Goal: Task Accomplishment & Management: Manage account settings

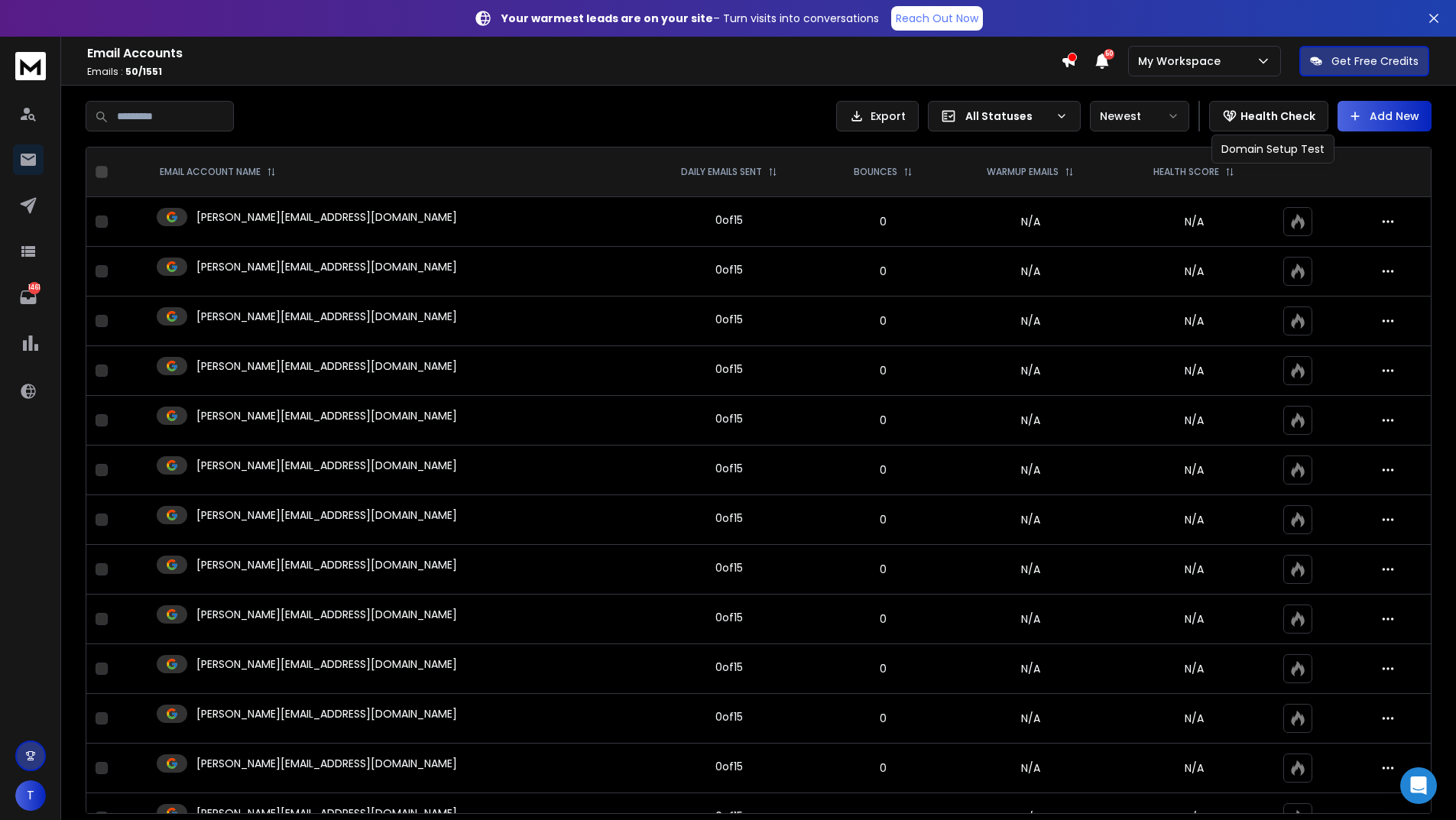
drag, startPoint x: 1379, startPoint y: 111, endPoint x: 1147, endPoint y: 232, distance: 261.7
click at [1379, 110] on button "Add New" at bounding box center [1385, 116] width 94 height 31
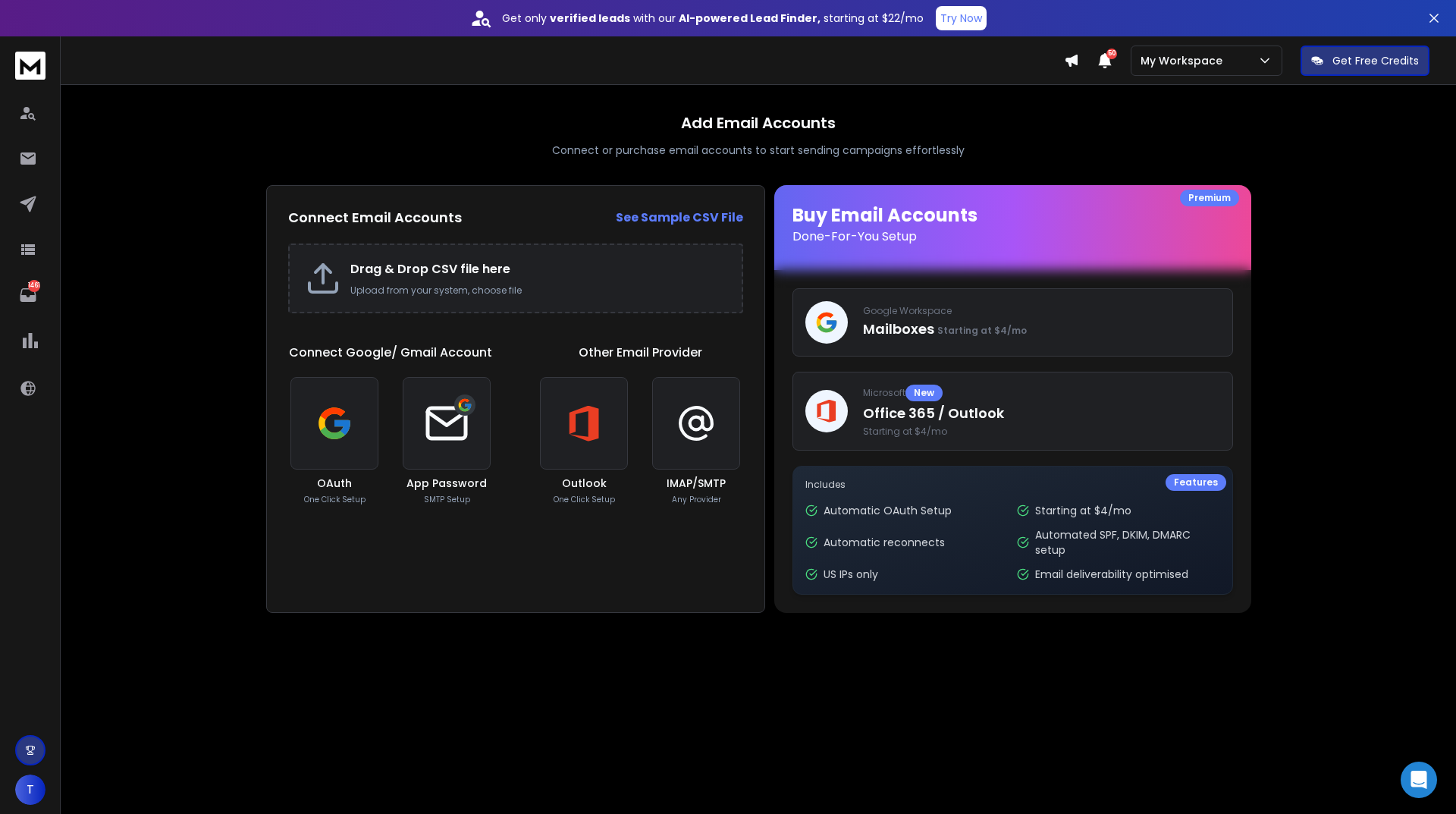
click at [330, 428] on icon at bounding box center [335, 423] width 38 height 46
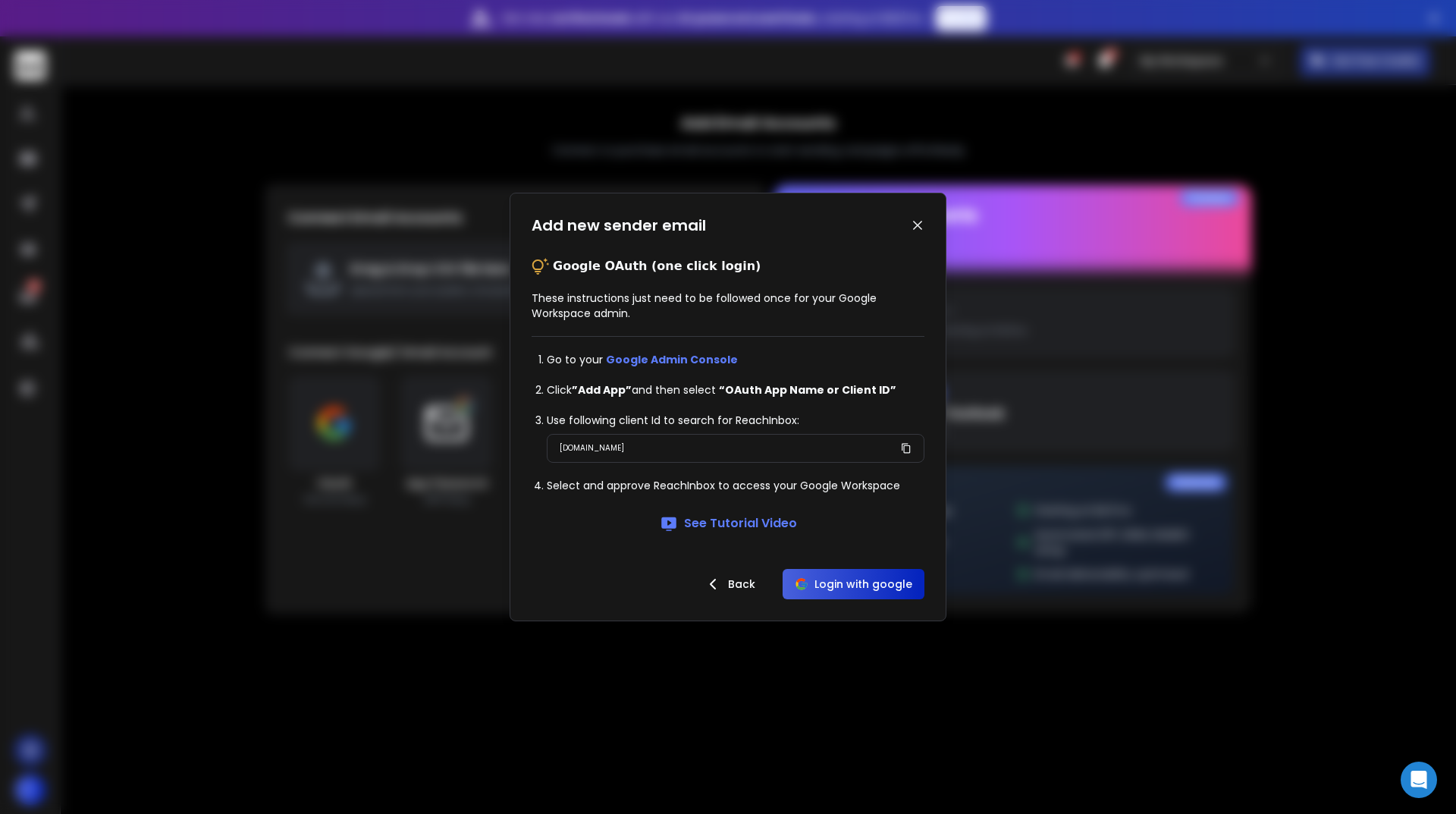
click at [871, 583] on button "Login with google" at bounding box center [854, 584] width 142 height 31
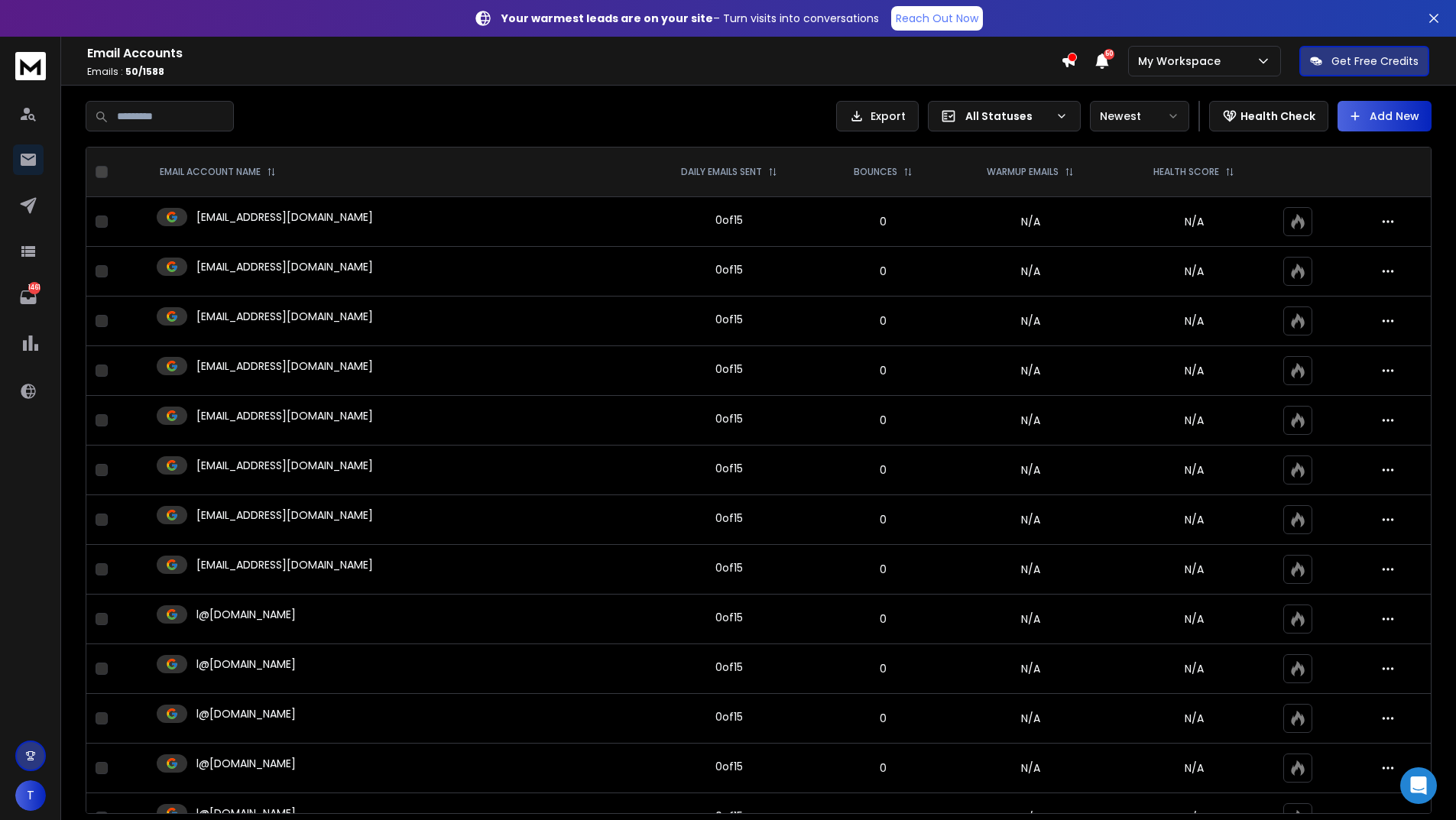
click at [1386, 111] on button "Add New" at bounding box center [1385, 116] width 94 height 31
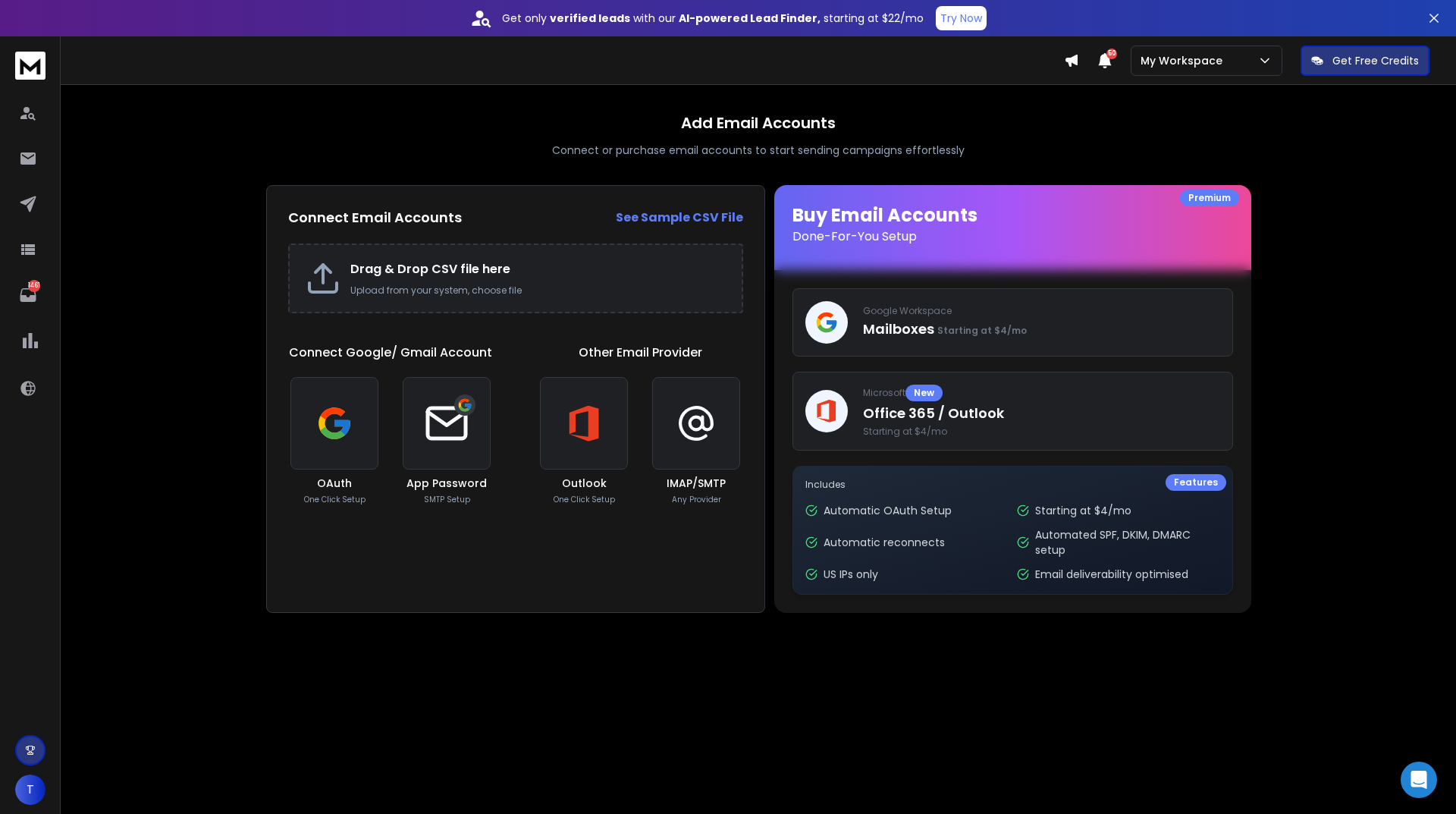
click at [337, 442] on icon at bounding box center [335, 423] width 38 height 46
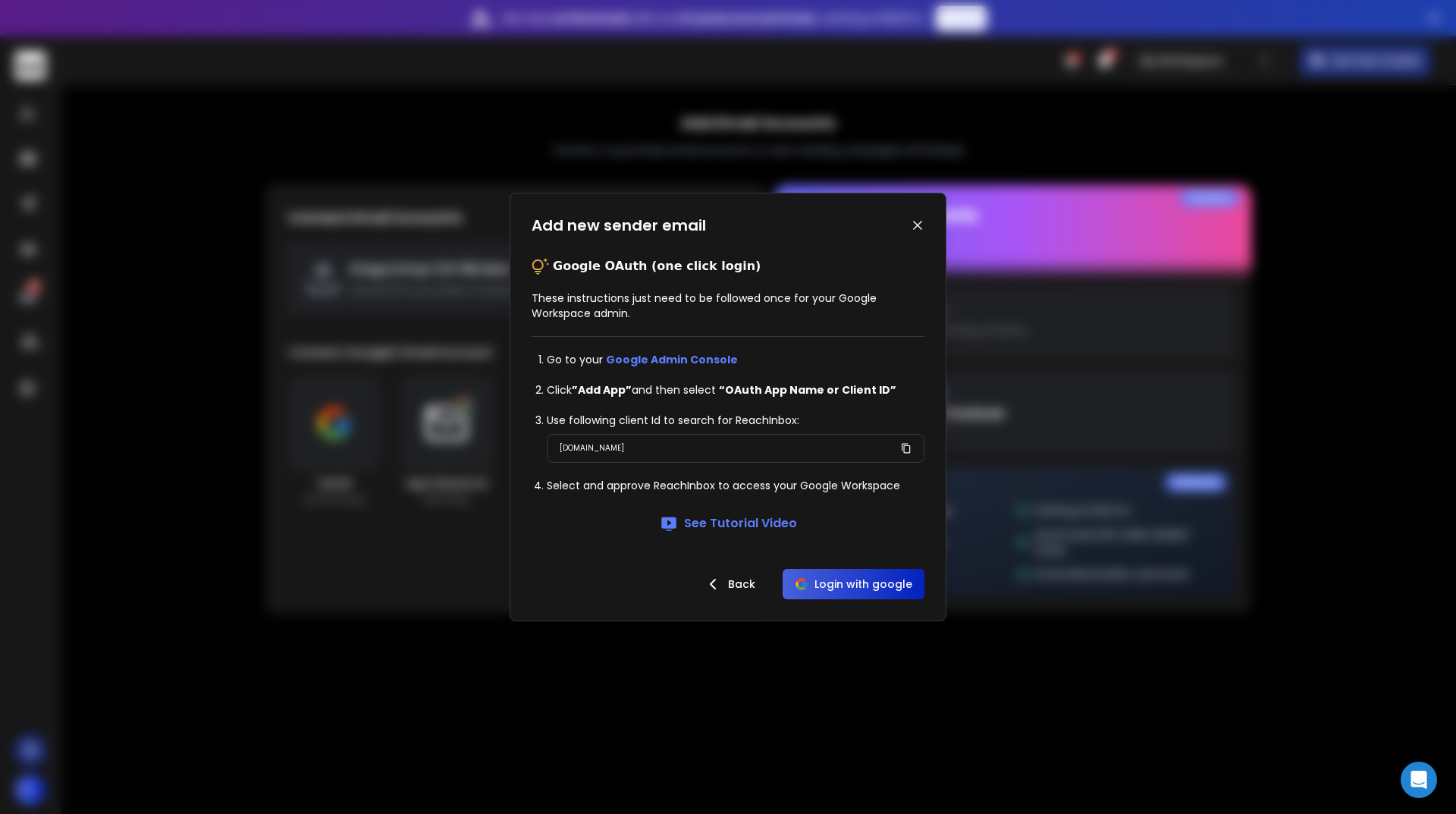
click at [890, 587] on button "Login with google" at bounding box center [854, 584] width 142 height 31
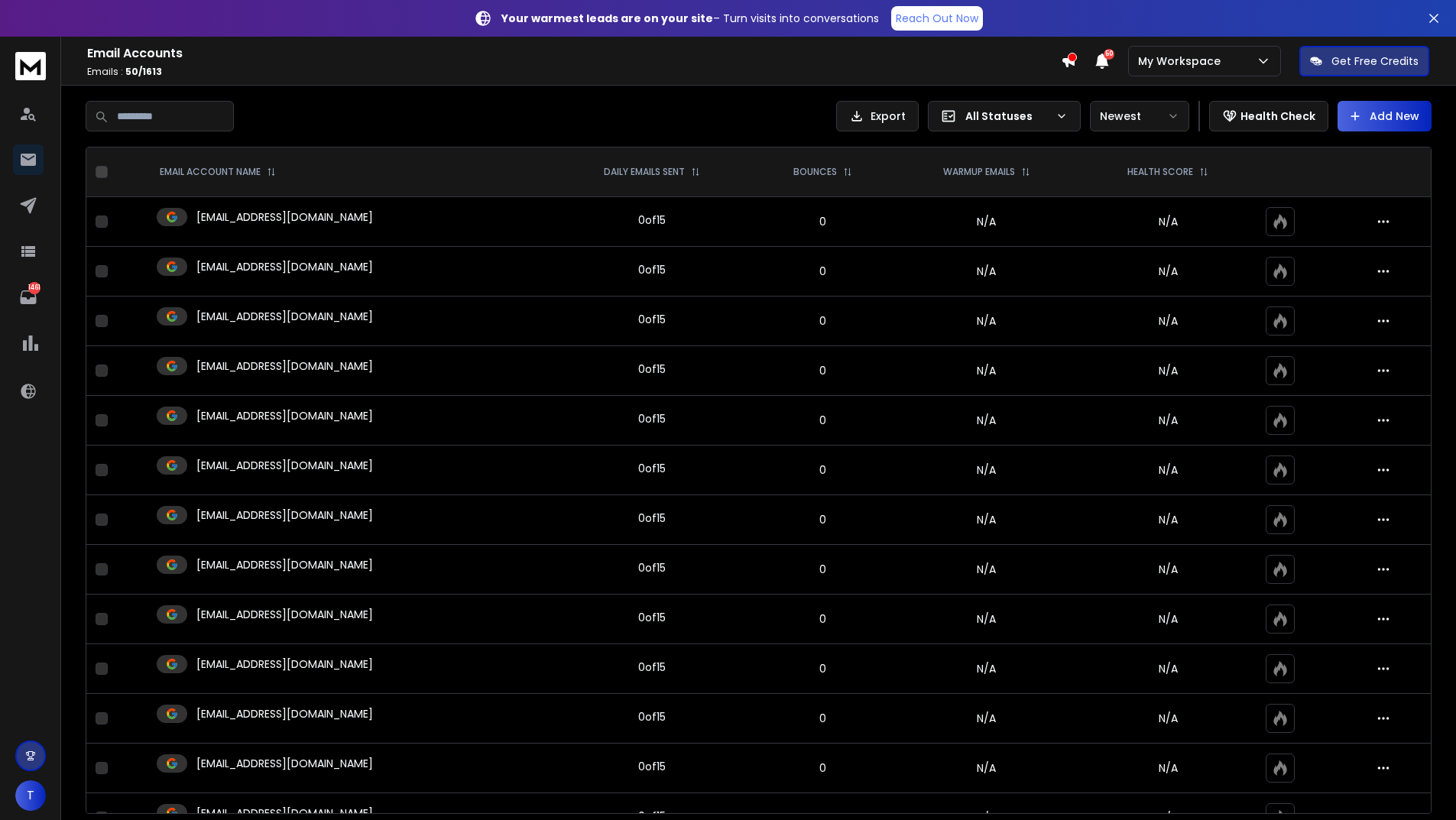
click at [1404, 117] on button "Add New" at bounding box center [1385, 116] width 94 height 31
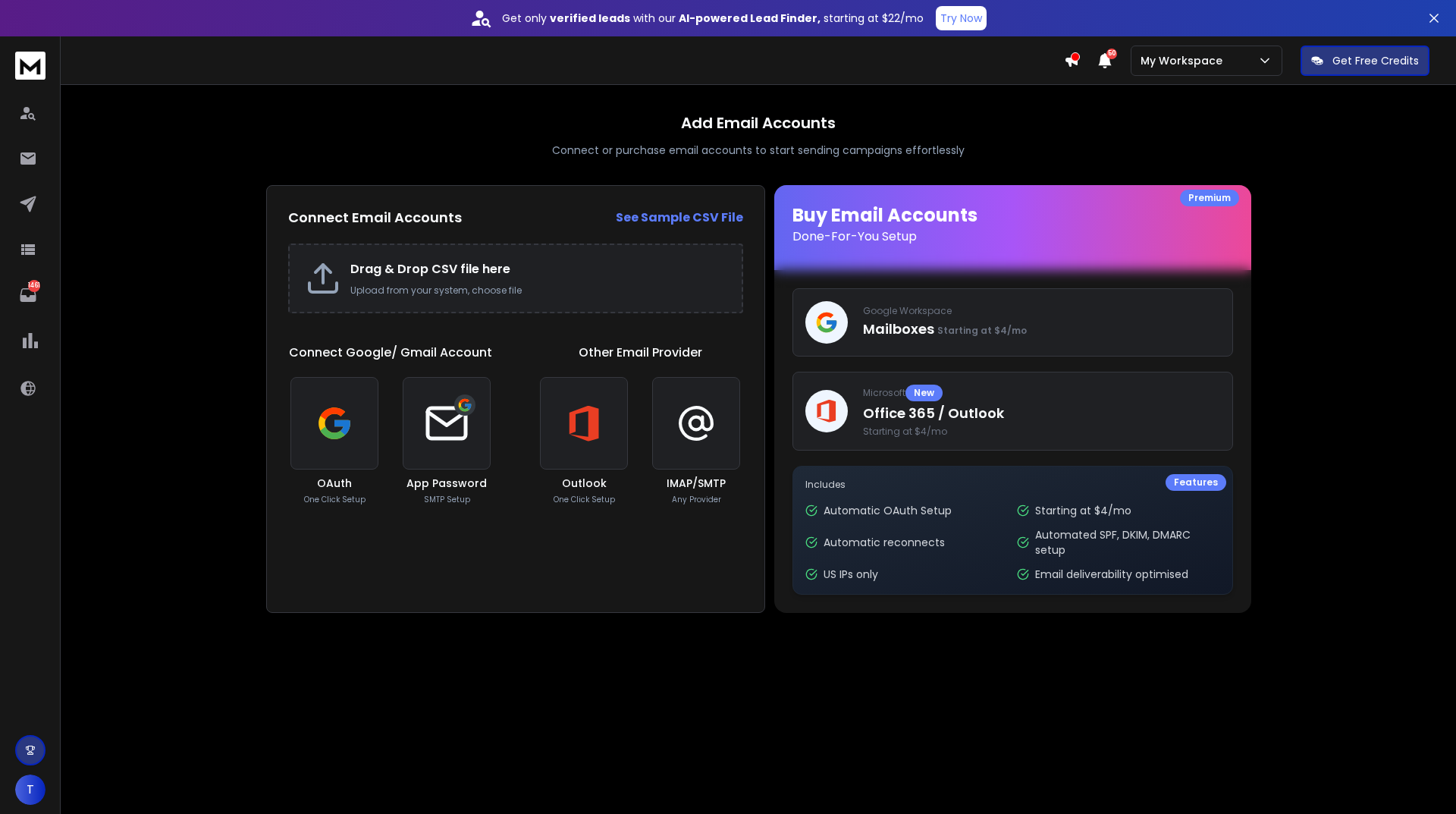
click at [370, 419] on div at bounding box center [335, 422] width 88 height 92
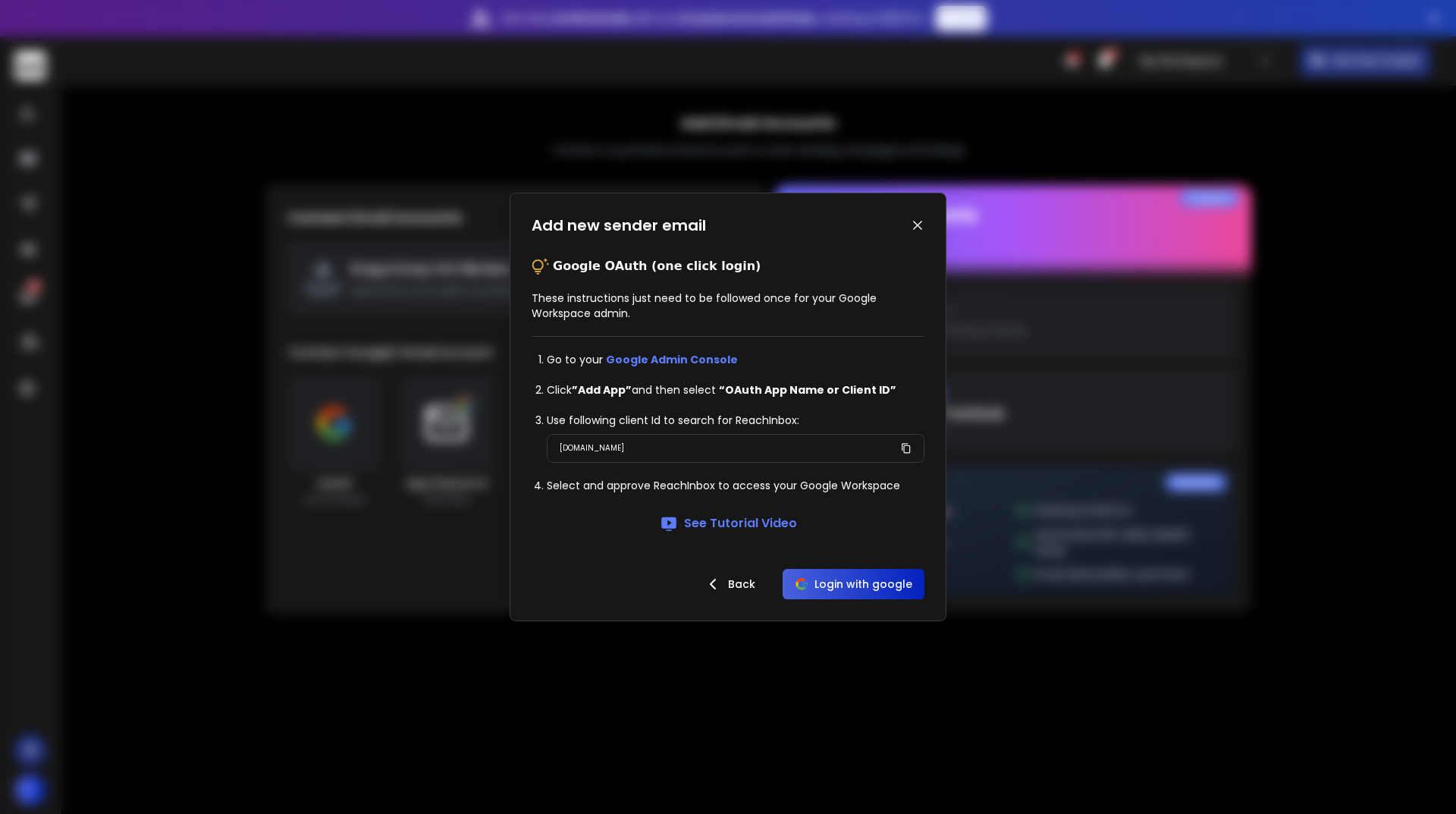
click at [867, 581] on button "Login with google" at bounding box center [854, 584] width 142 height 31
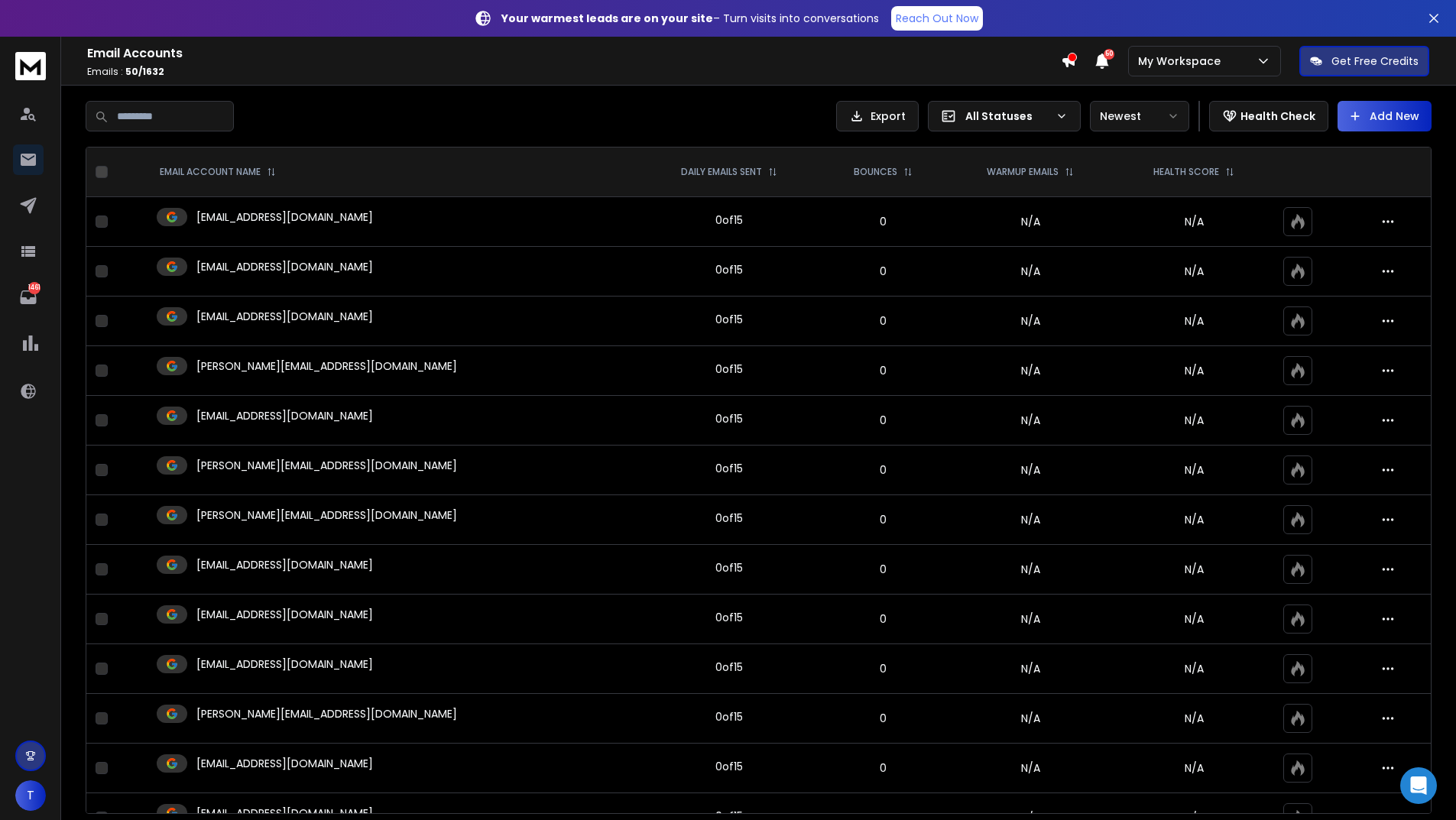
click at [1384, 117] on button "Add New" at bounding box center [1385, 116] width 94 height 31
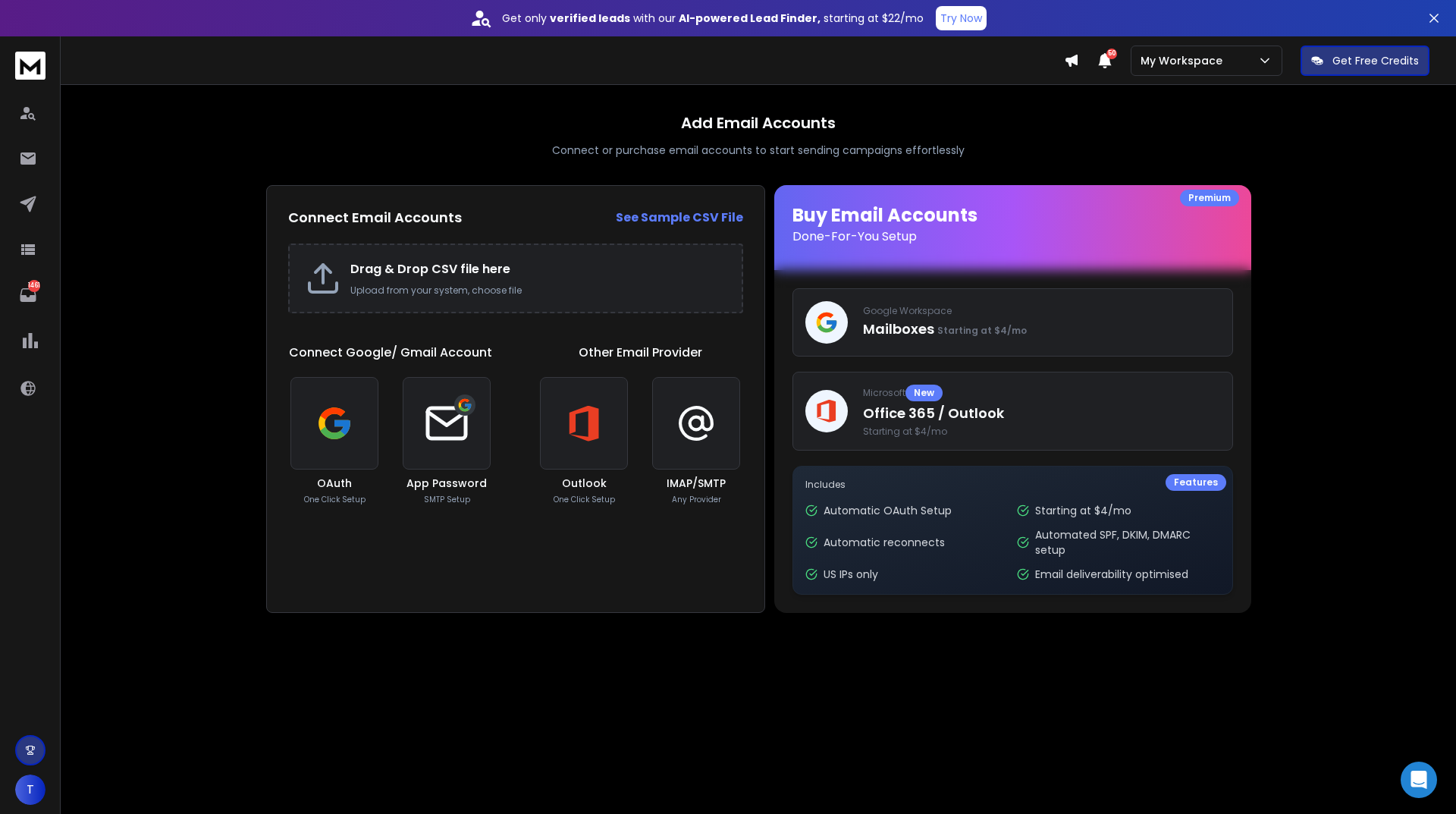
click at [309, 435] on div at bounding box center [335, 422] width 88 height 92
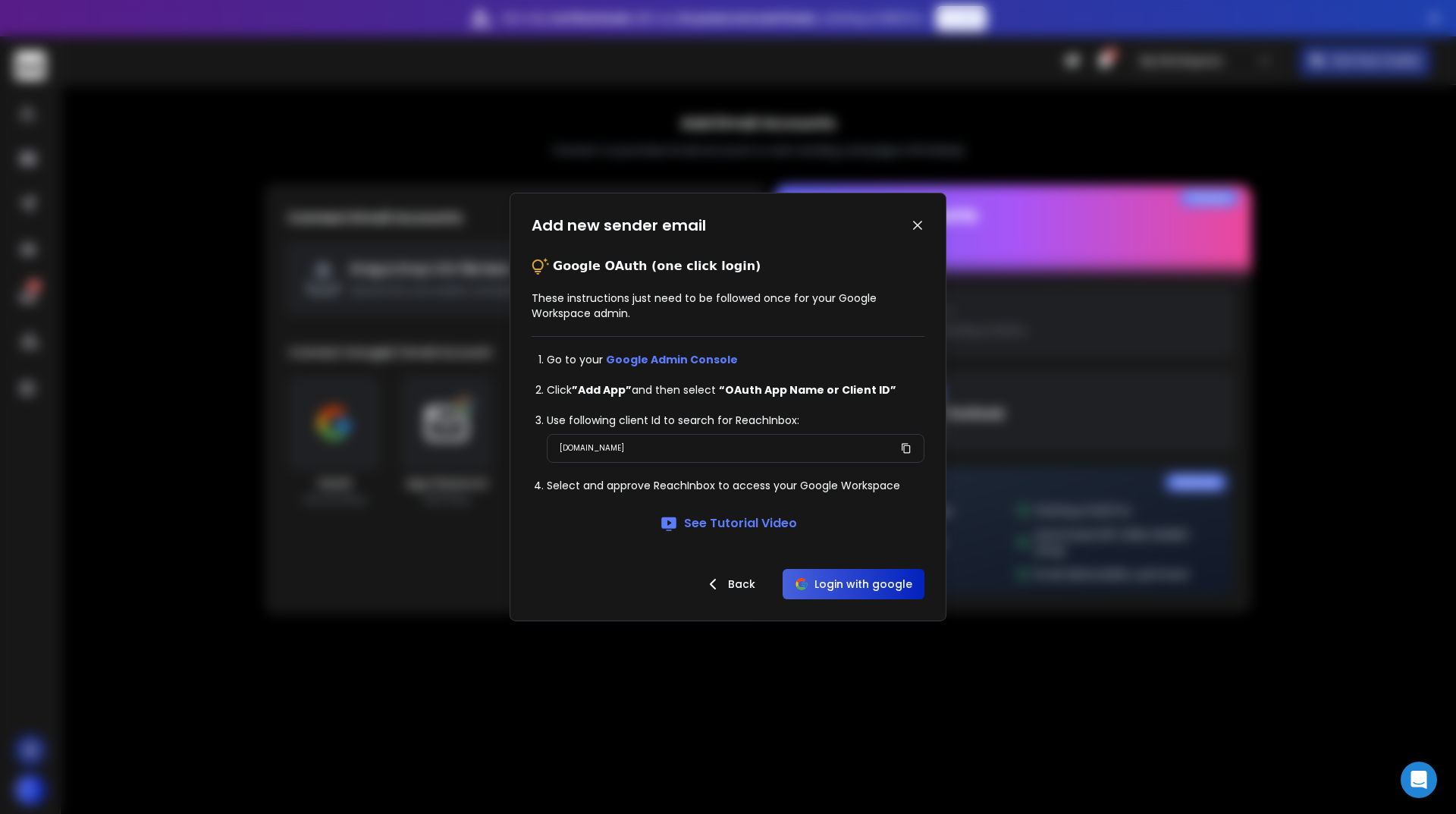
click at [837, 585] on button "Login with google" at bounding box center [854, 584] width 142 height 31
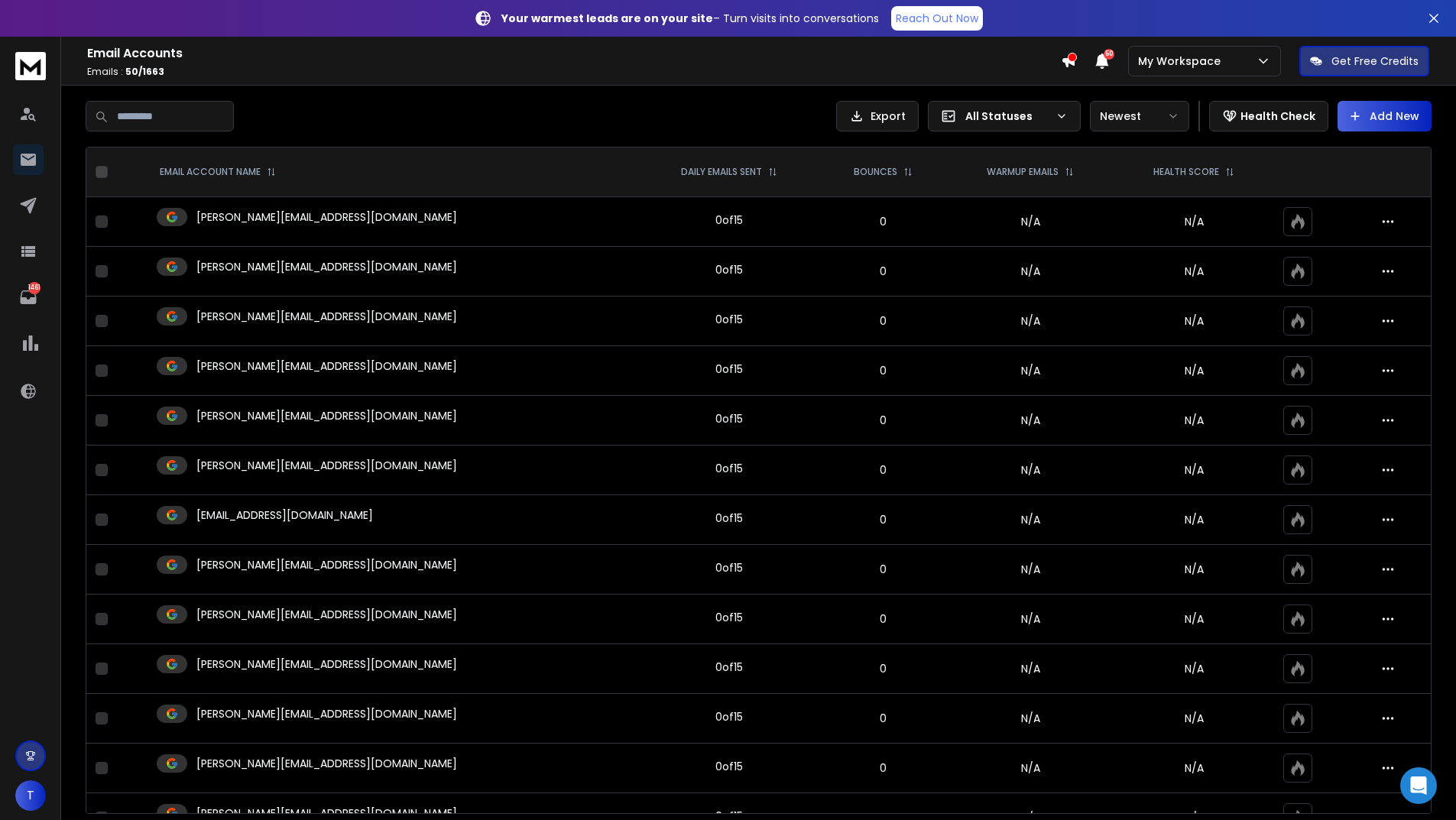
click at [1396, 116] on button "Add New" at bounding box center [1385, 116] width 94 height 31
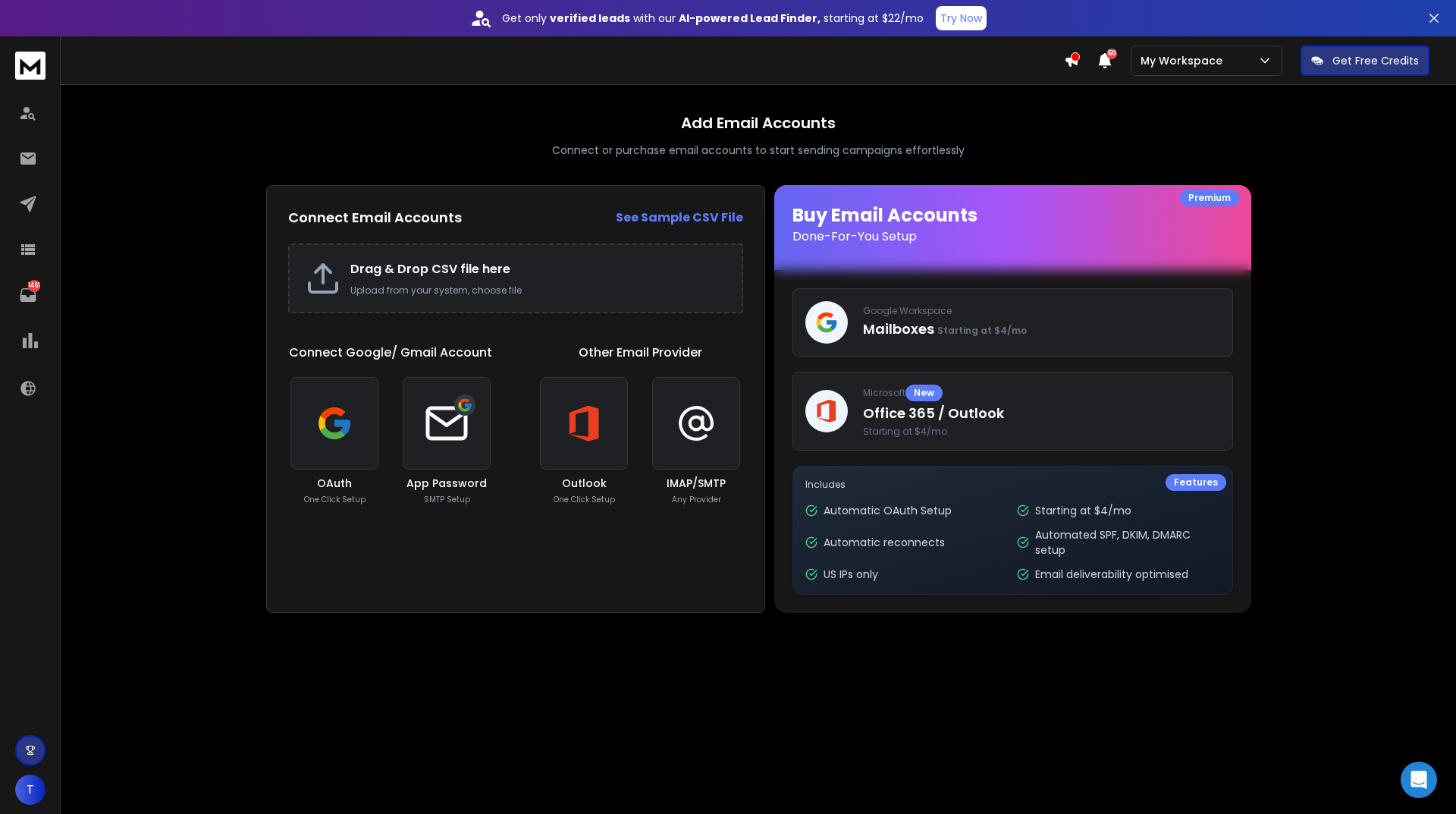
click at [350, 432] on icon at bounding box center [342, 428] width 16 height 15
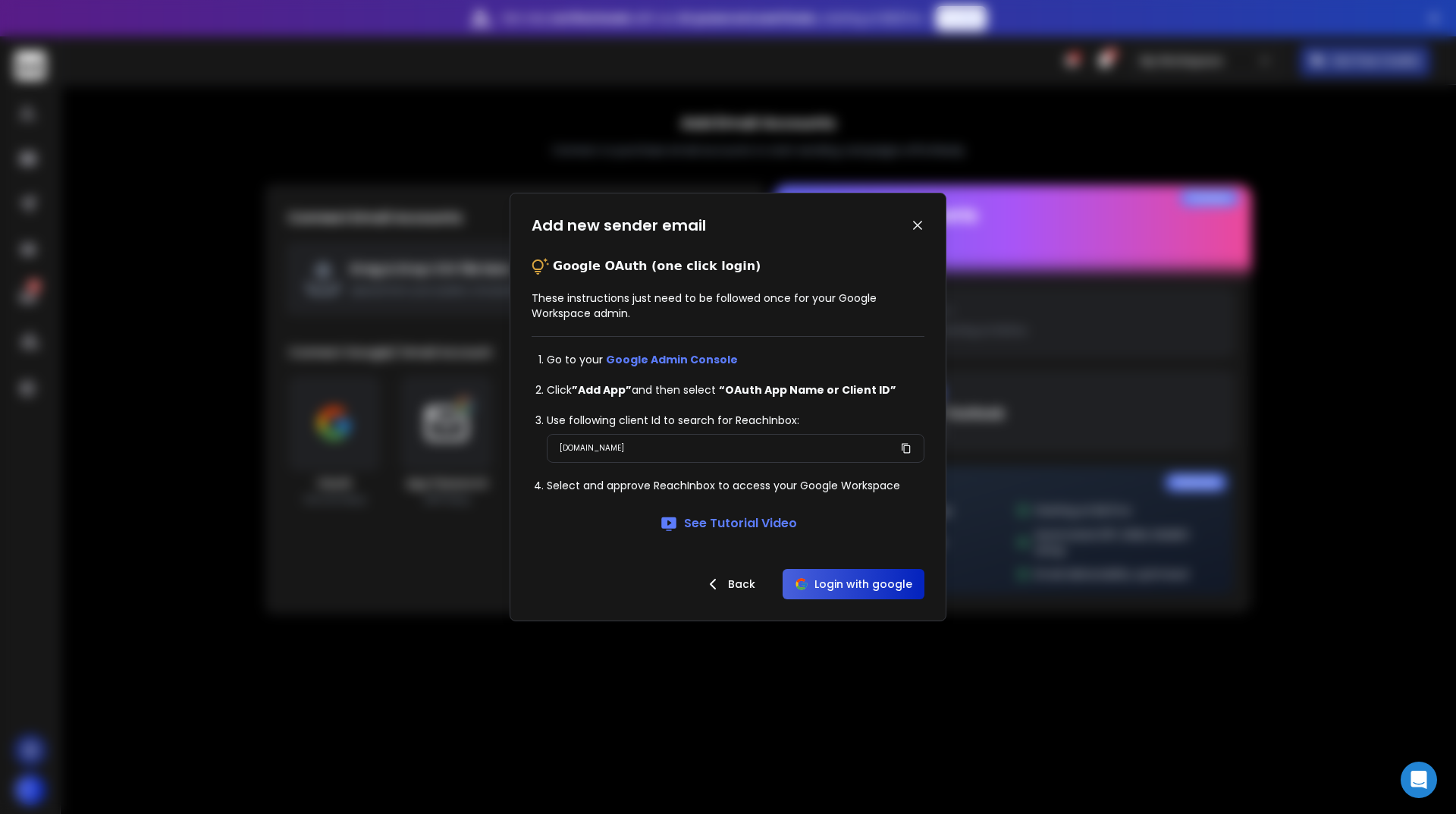
drag, startPoint x: 858, startPoint y: 588, endPoint x: 877, endPoint y: 611, distance: 29.8
click at [858, 587] on button "Login with google" at bounding box center [854, 584] width 142 height 31
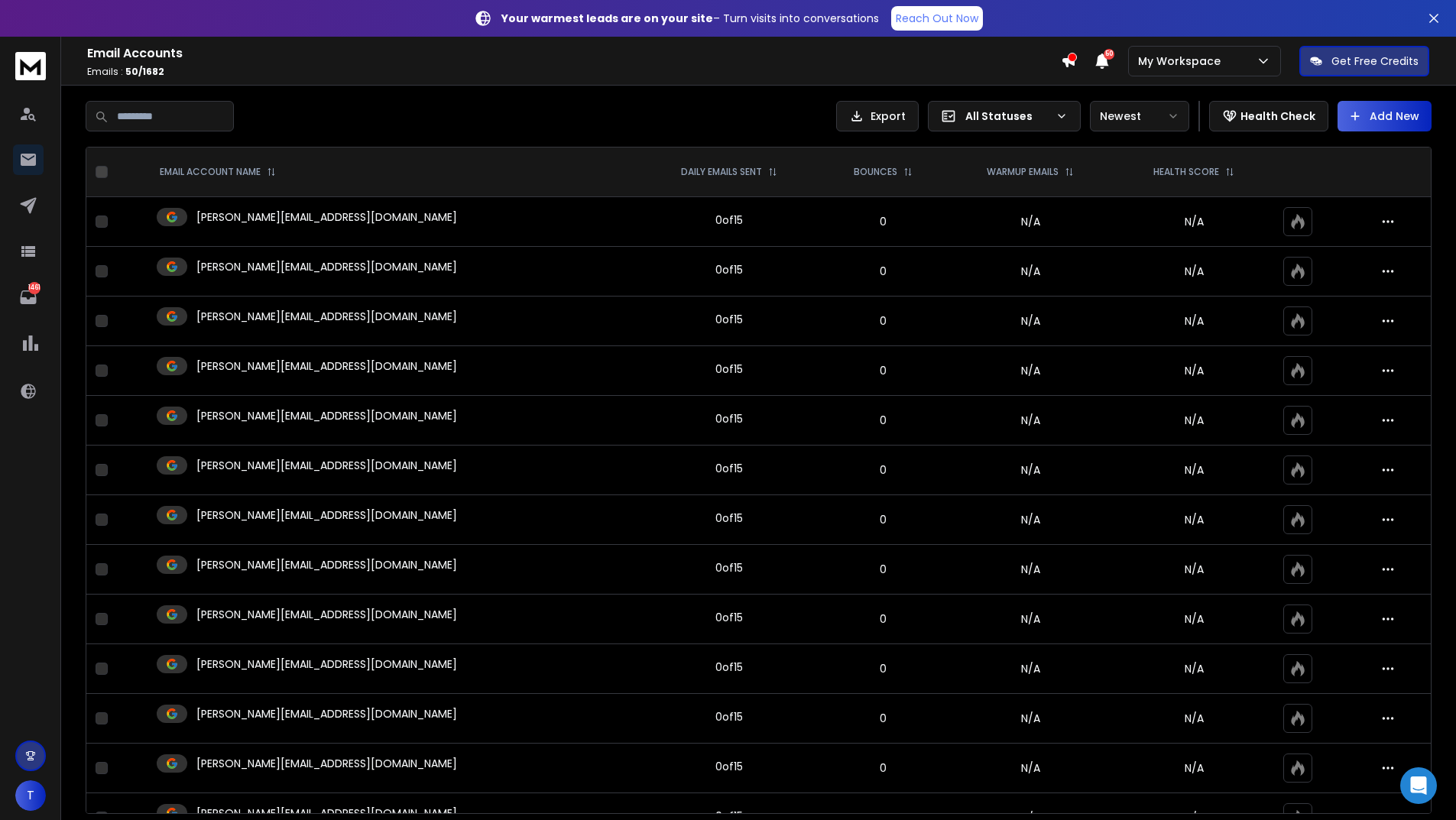
click at [1372, 101] on button "Add New" at bounding box center [1385, 116] width 94 height 31
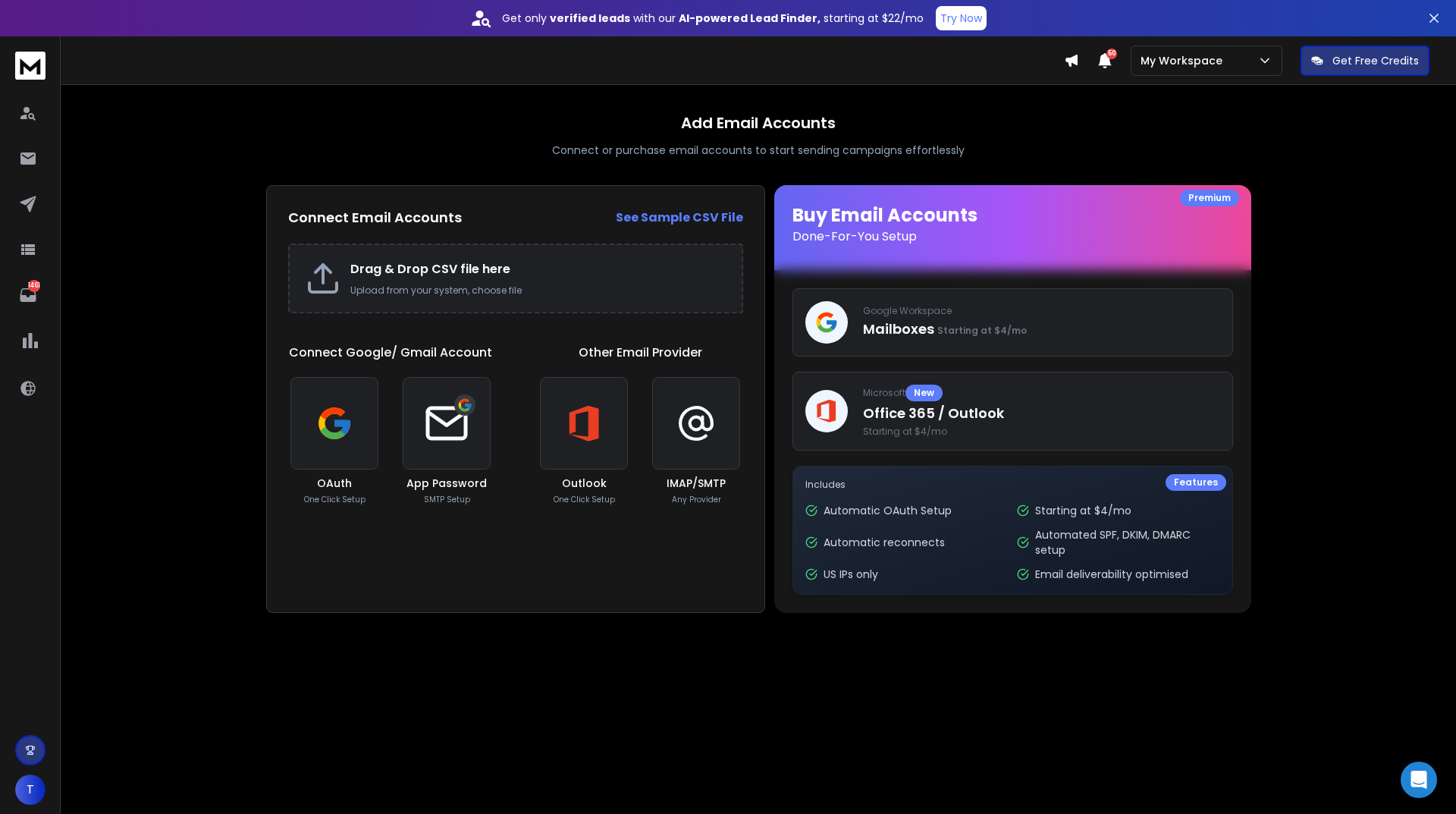
click at [323, 436] on icon at bounding box center [335, 423] width 38 height 46
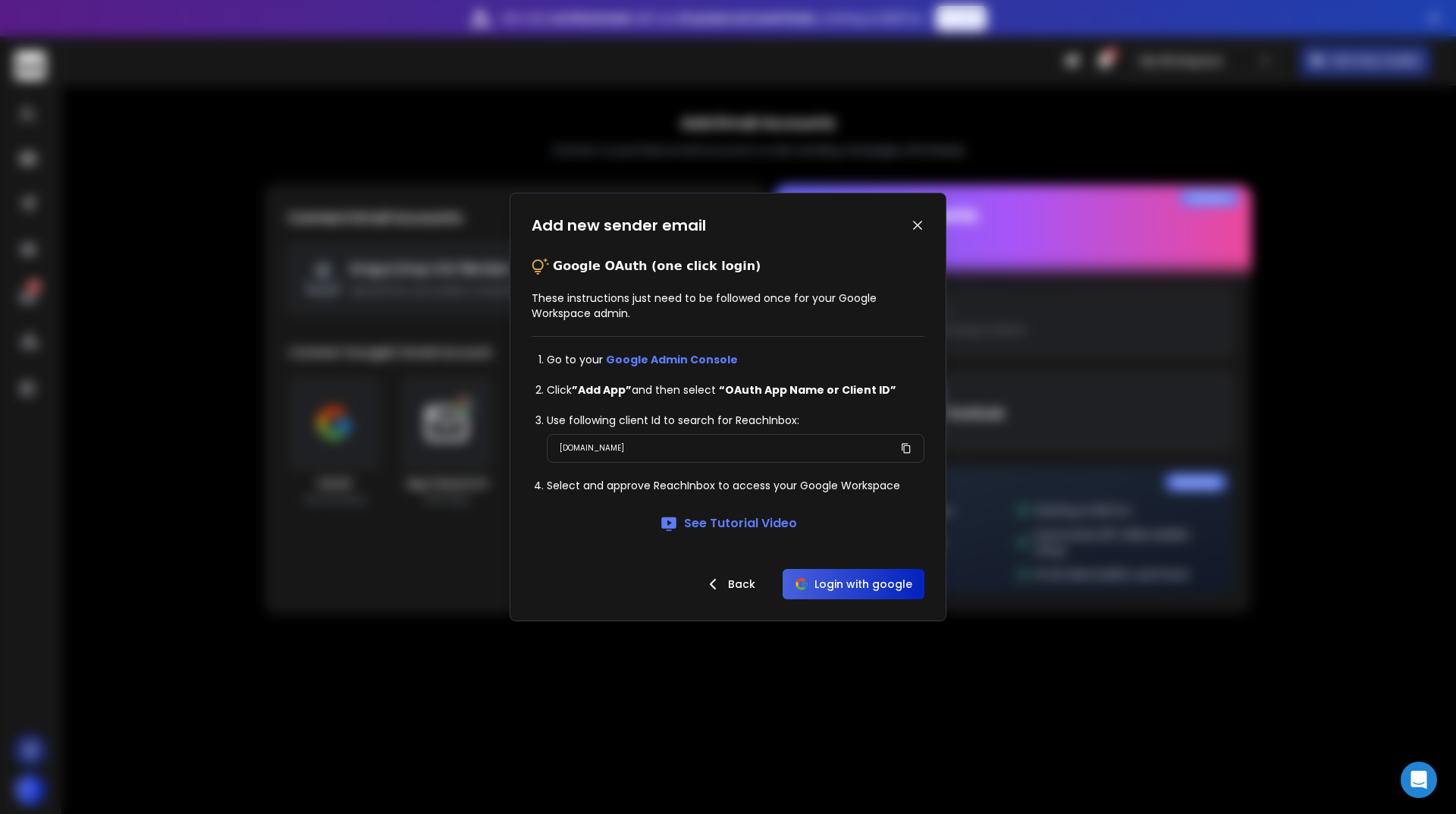
click at [845, 577] on button "Login with google" at bounding box center [854, 584] width 142 height 31
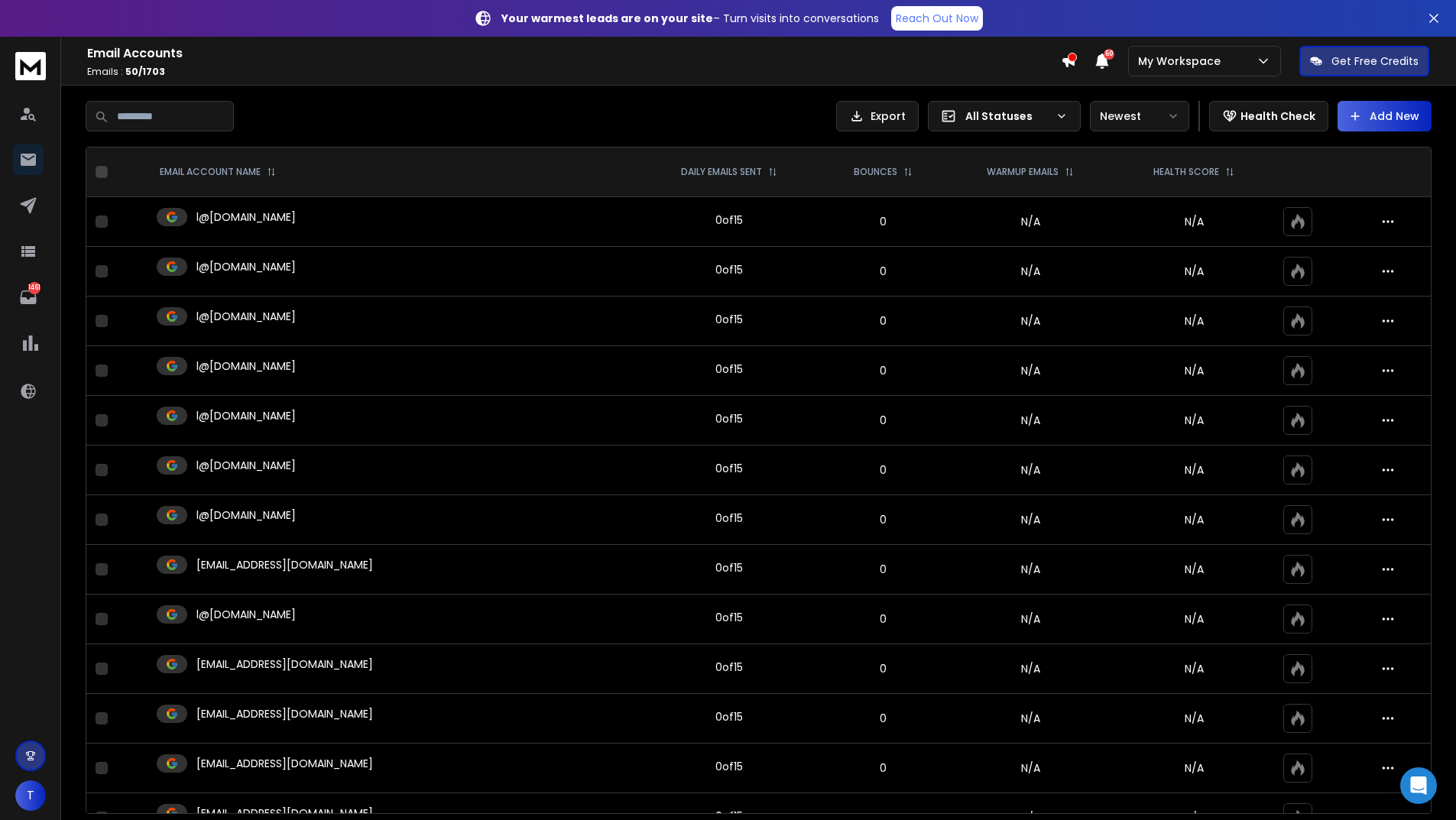
click at [1392, 117] on button "Add New" at bounding box center [1385, 116] width 94 height 31
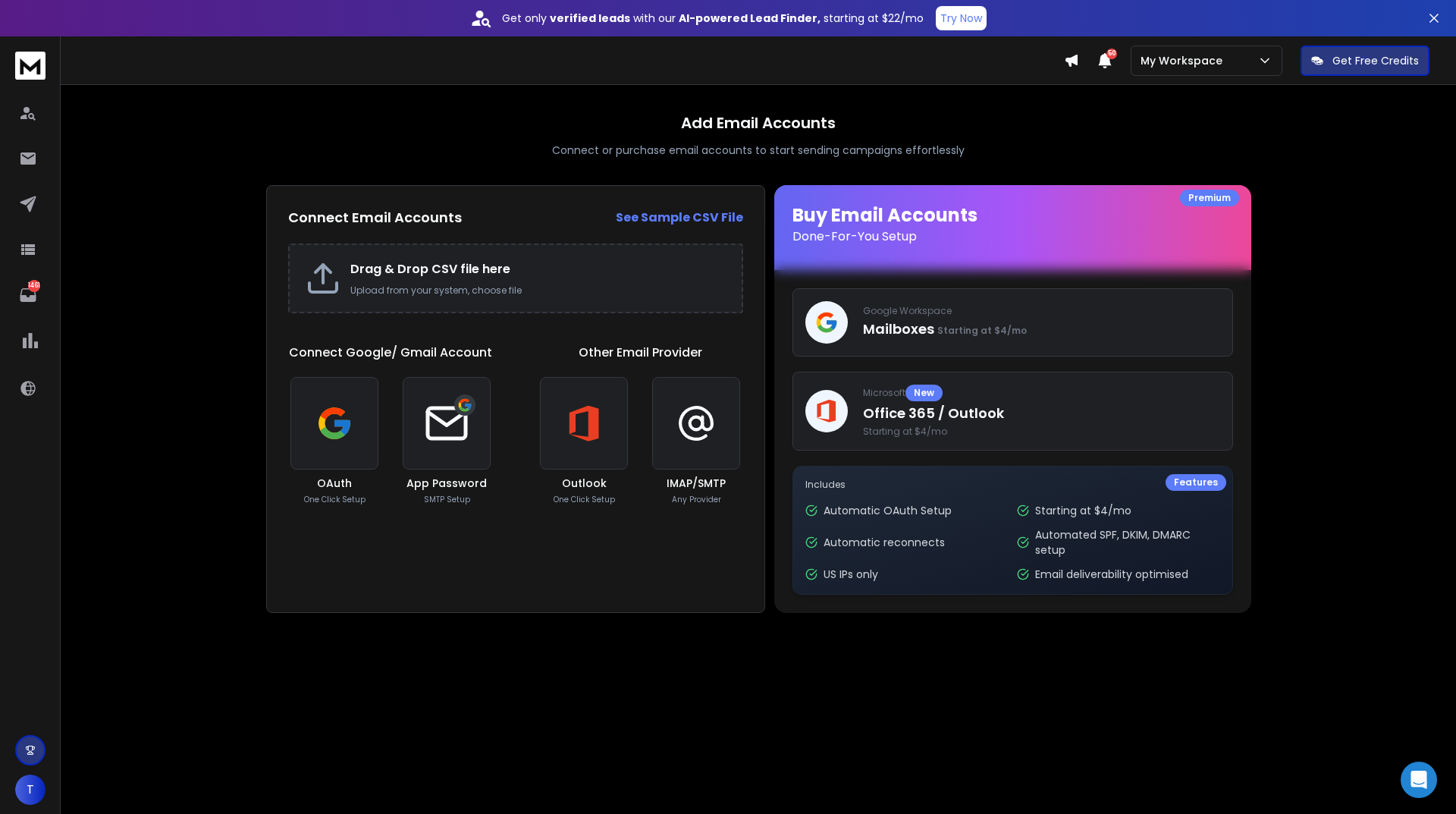
click at [328, 437] on icon at bounding box center [335, 423] width 38 height 46
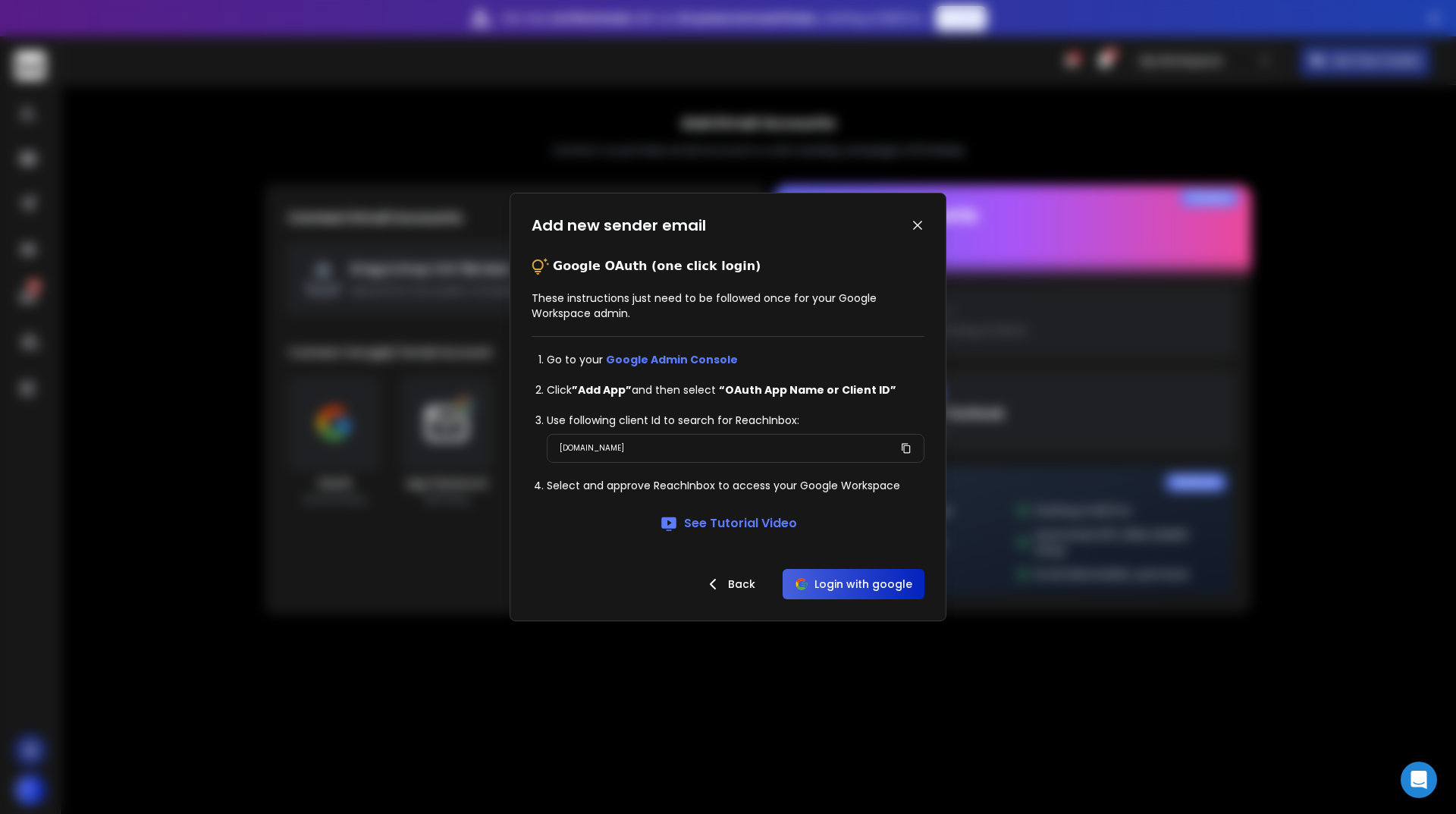
click at [849, 583] on button "Login with google" at bounding box center [854, 584] width 142 height 31
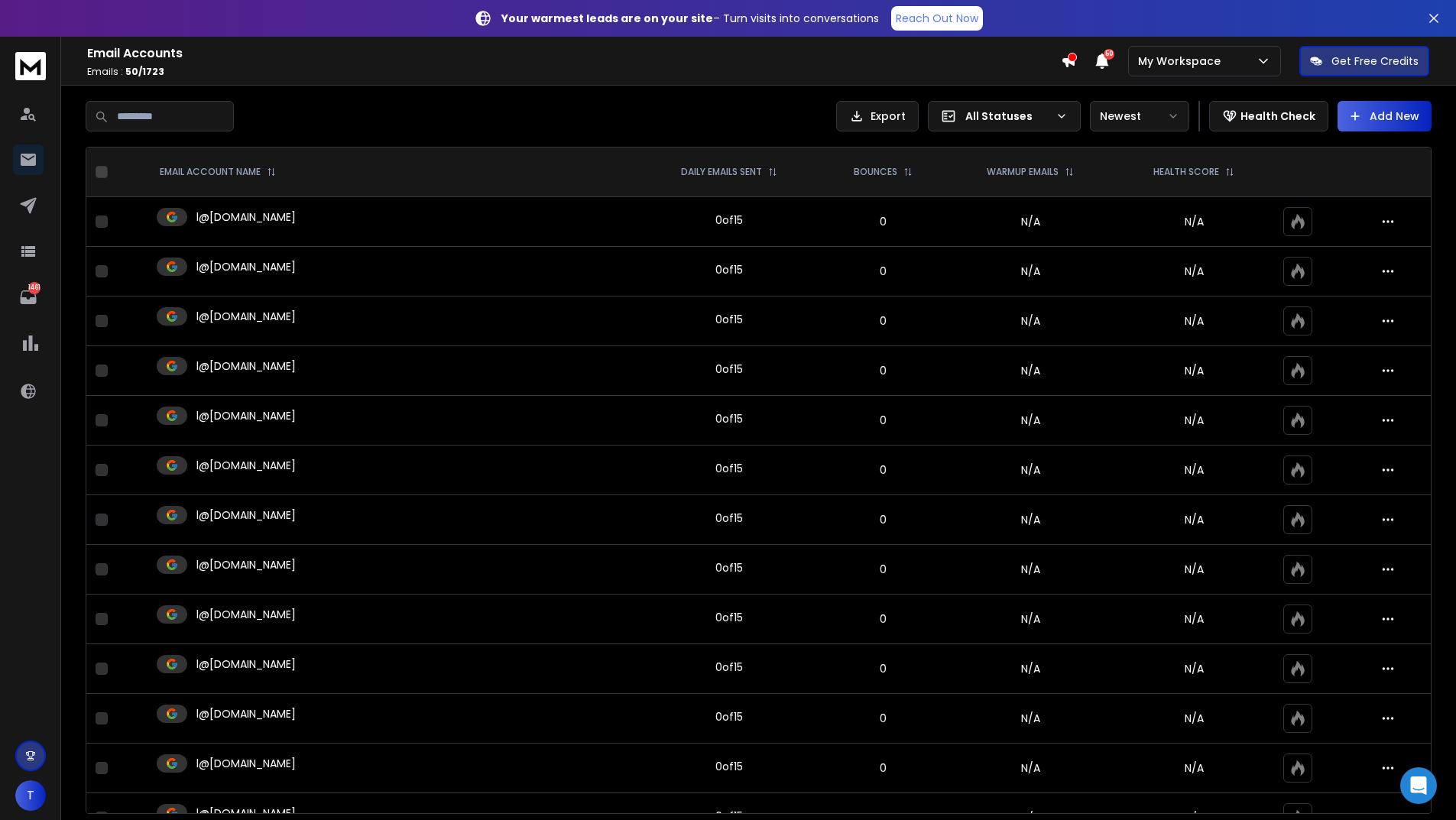
drag, startPoint x: 1385, startPoint y: 117, endPoint x: 1359, endPoint y: 140, distance: 34.7
click at [1385, 117] on button "Add New" at bounding box center [1385, 116] width 94 height 31
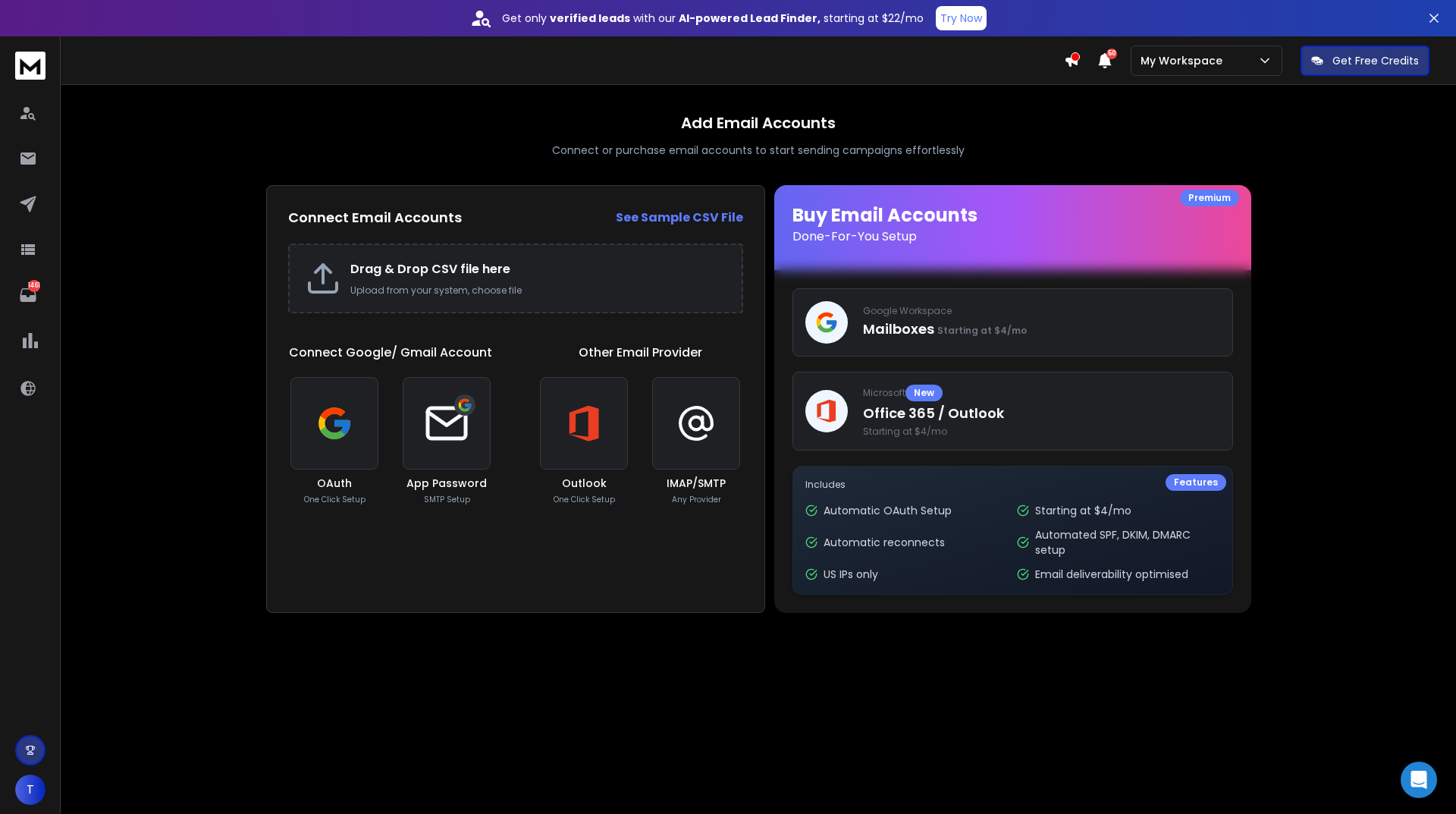
click at [332, 435] on icon at bounding box center [333, 433] width 25 height 13
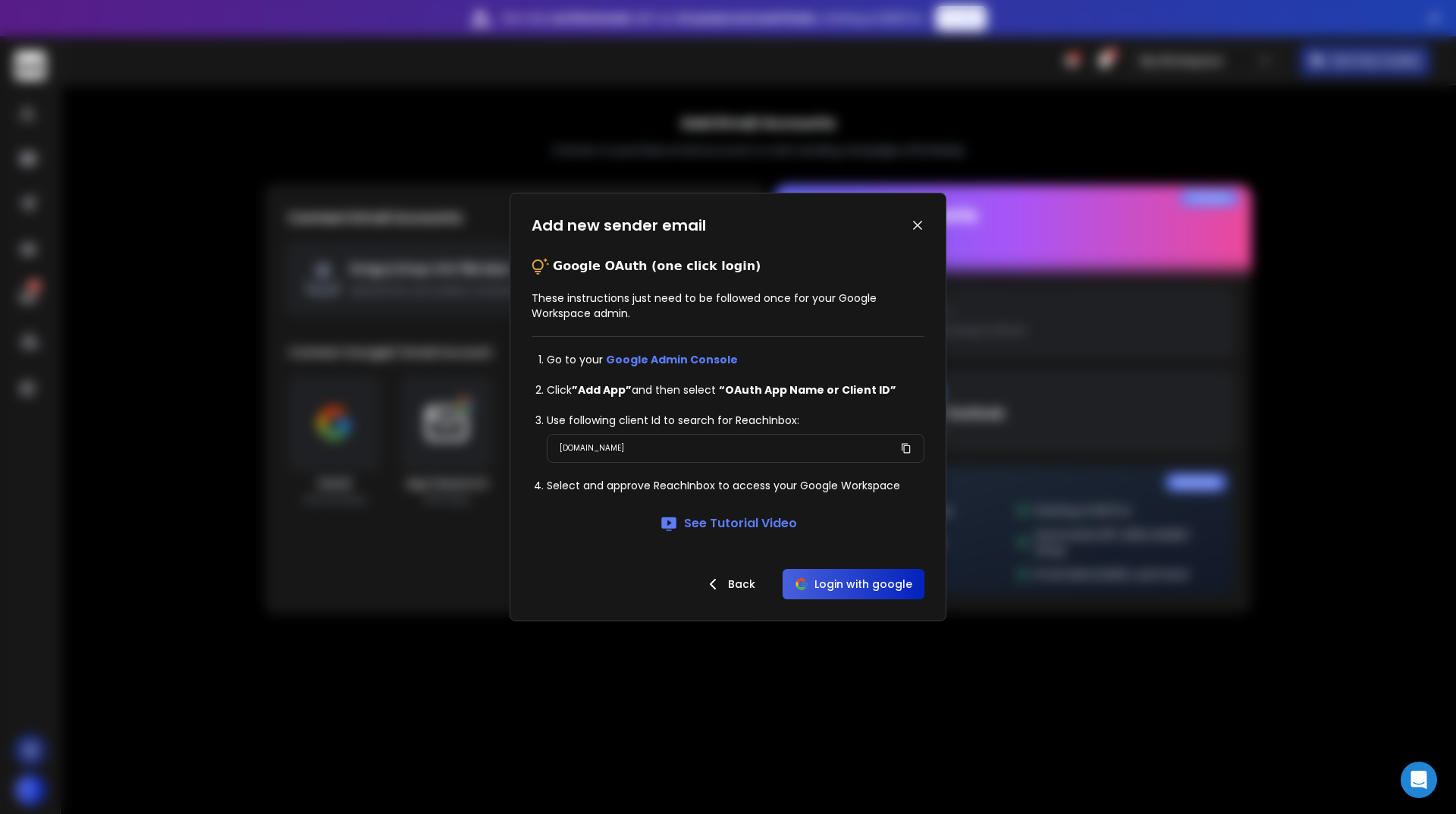
click at [828, 578] on button "Login with google" at bounding box center [854, 584] width 142 height 31
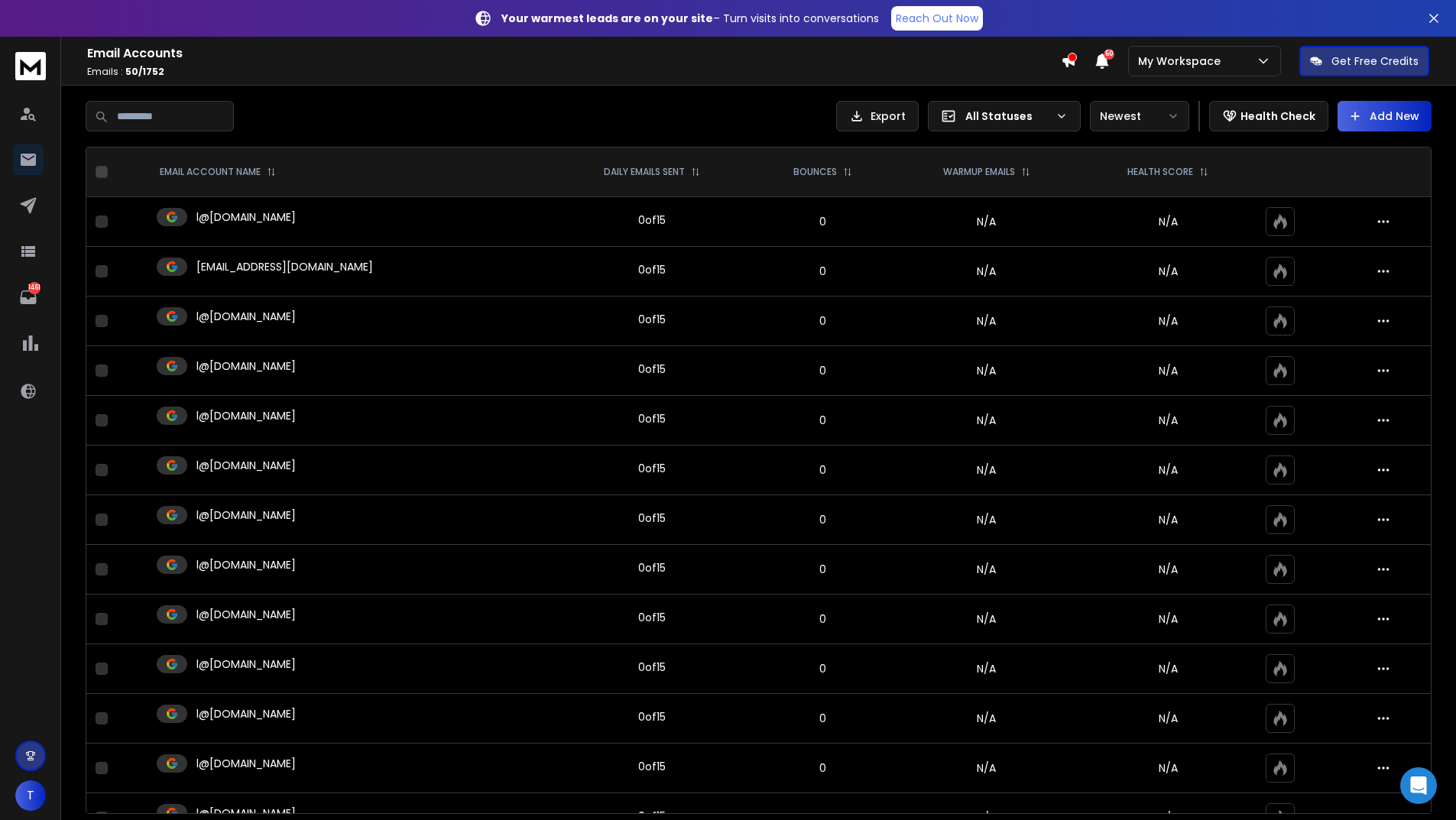
click at [1386, 109] on button "Add New" at bounding box center [1385, 116] width 94 height 31
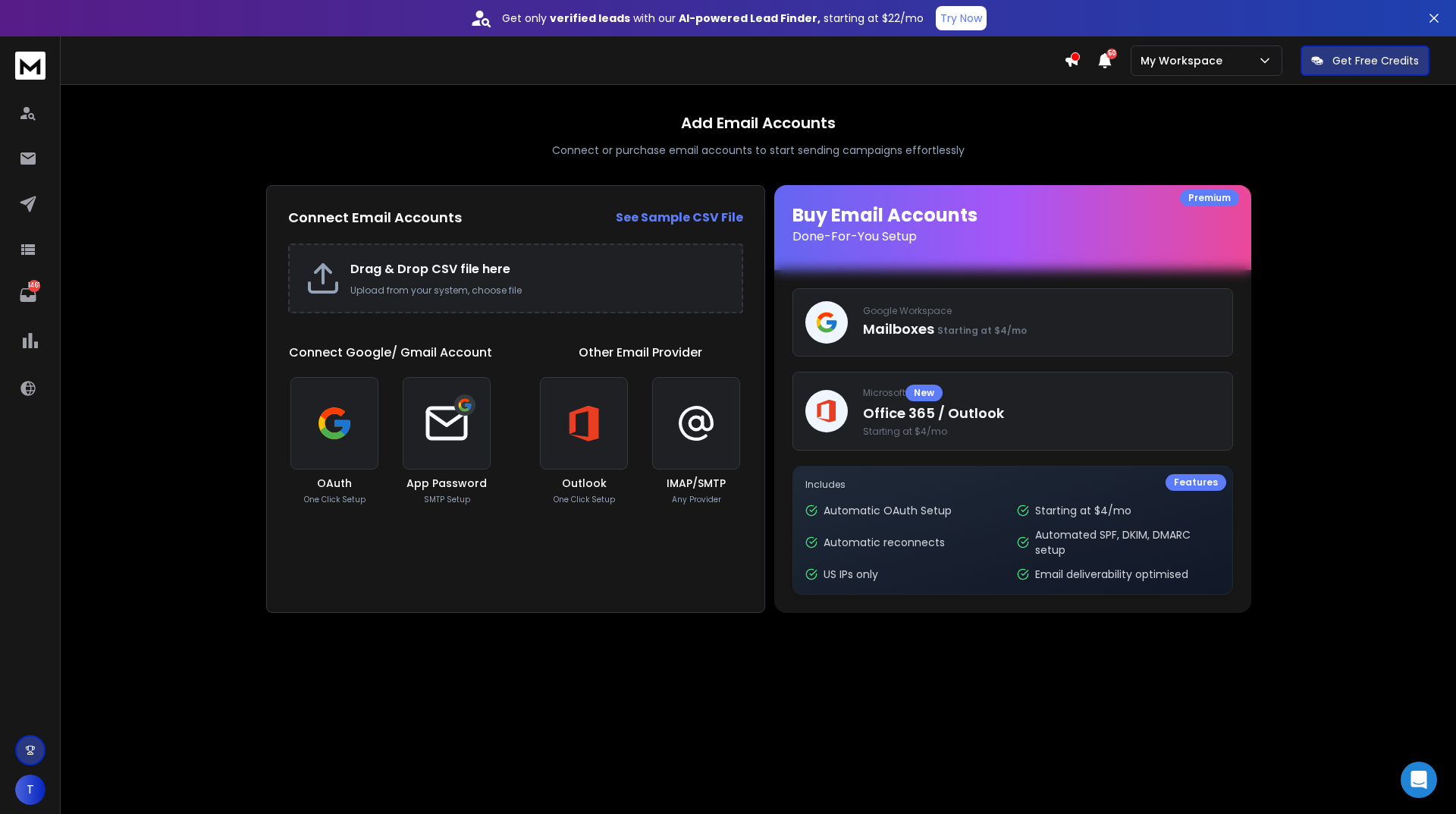
click at [318, 432] on icon at bounding box center [335, 423] width 38 height 46
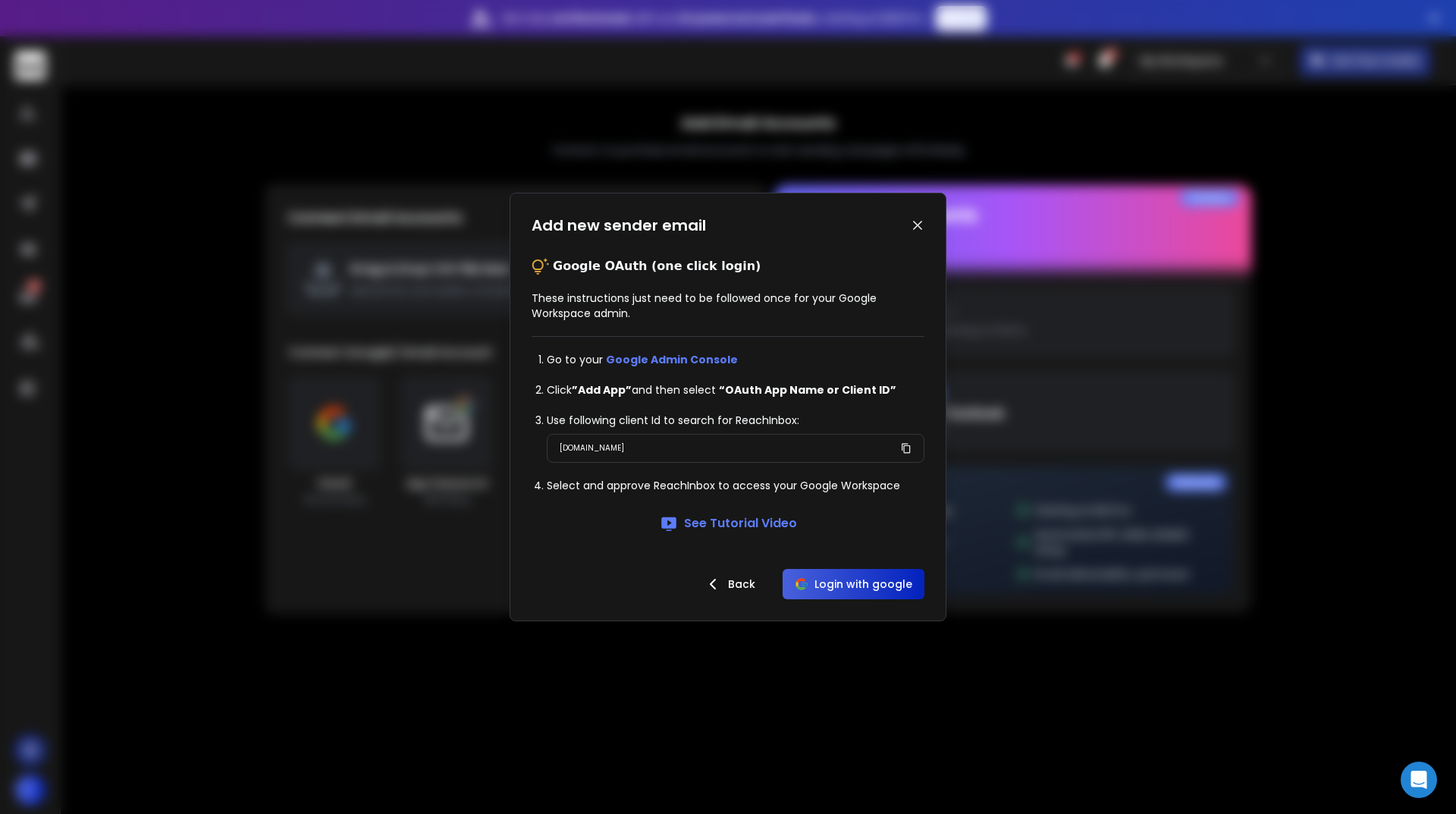
drag, startPoint x: 859, startPoint y: 580, endPoint x: 864, endPoint y: 588, distance: 9.4
click at [860, 581] on button "Login with google" at bounding box center [854, 584] width 142 height 31
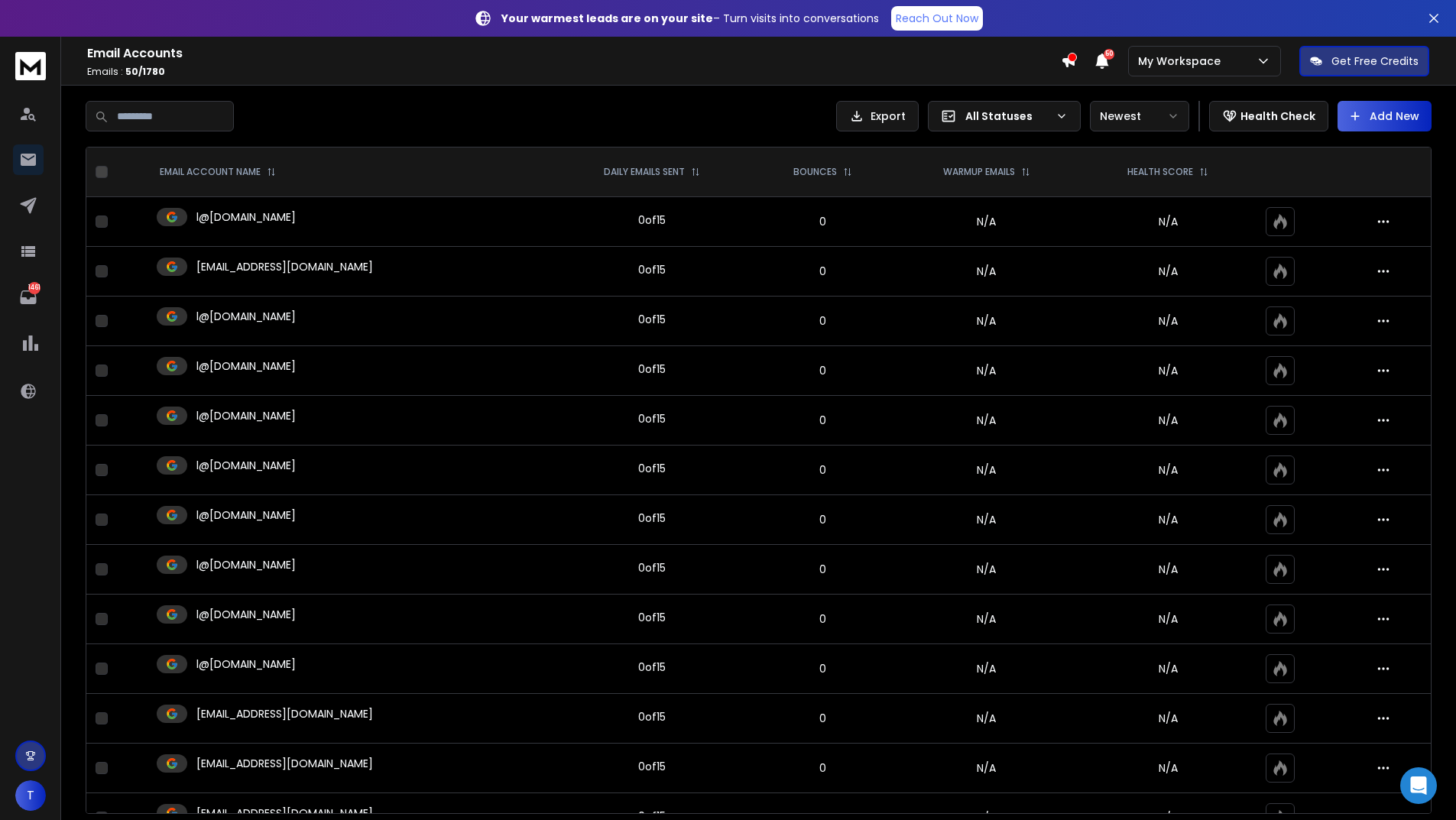
click at [1410, 114] on button "Add New" at bounding box center [1385, 116] width 94 height 31
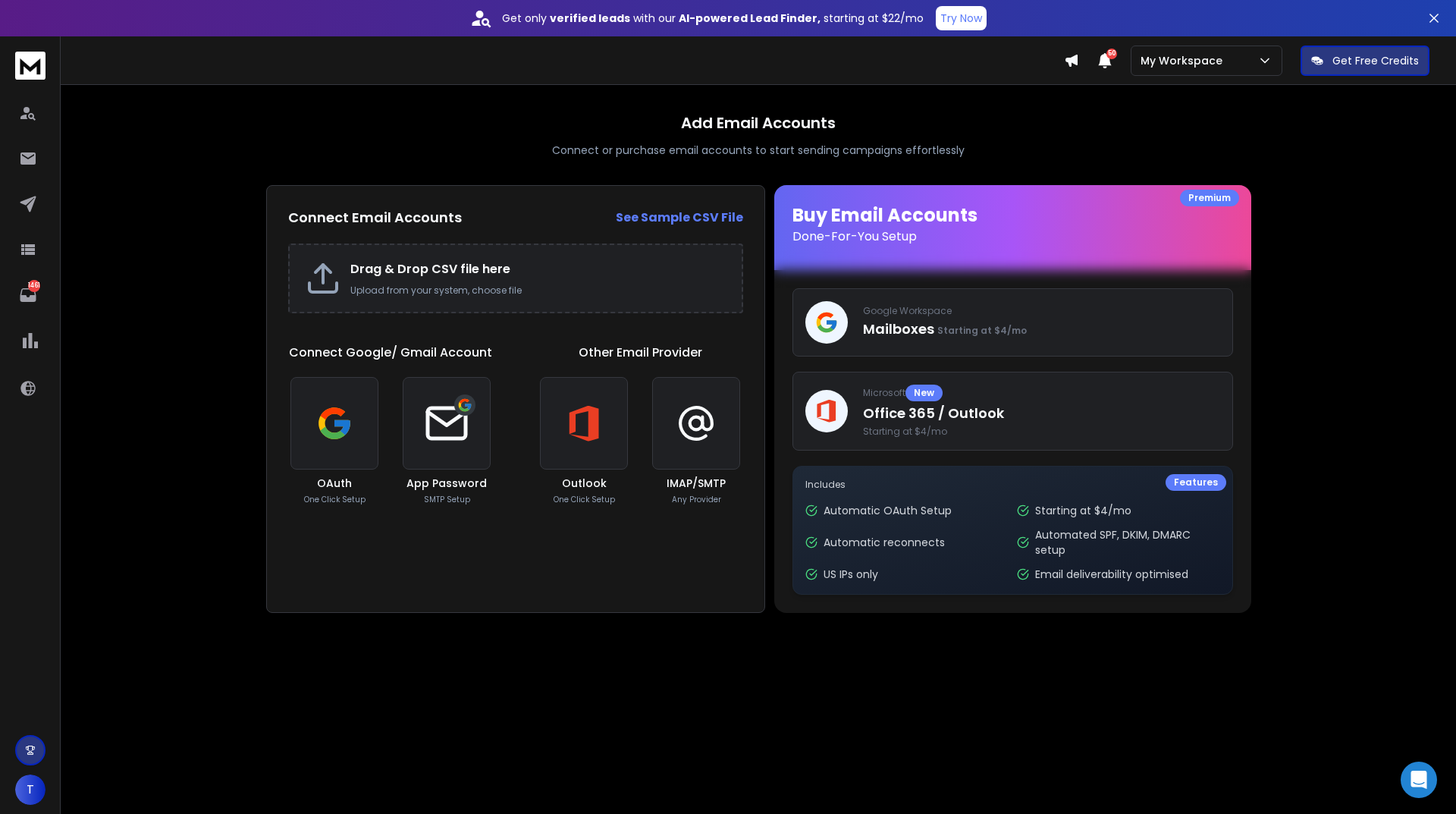
click at [332, 421] on icon at bounding box center [335, 423] width 38 height 46
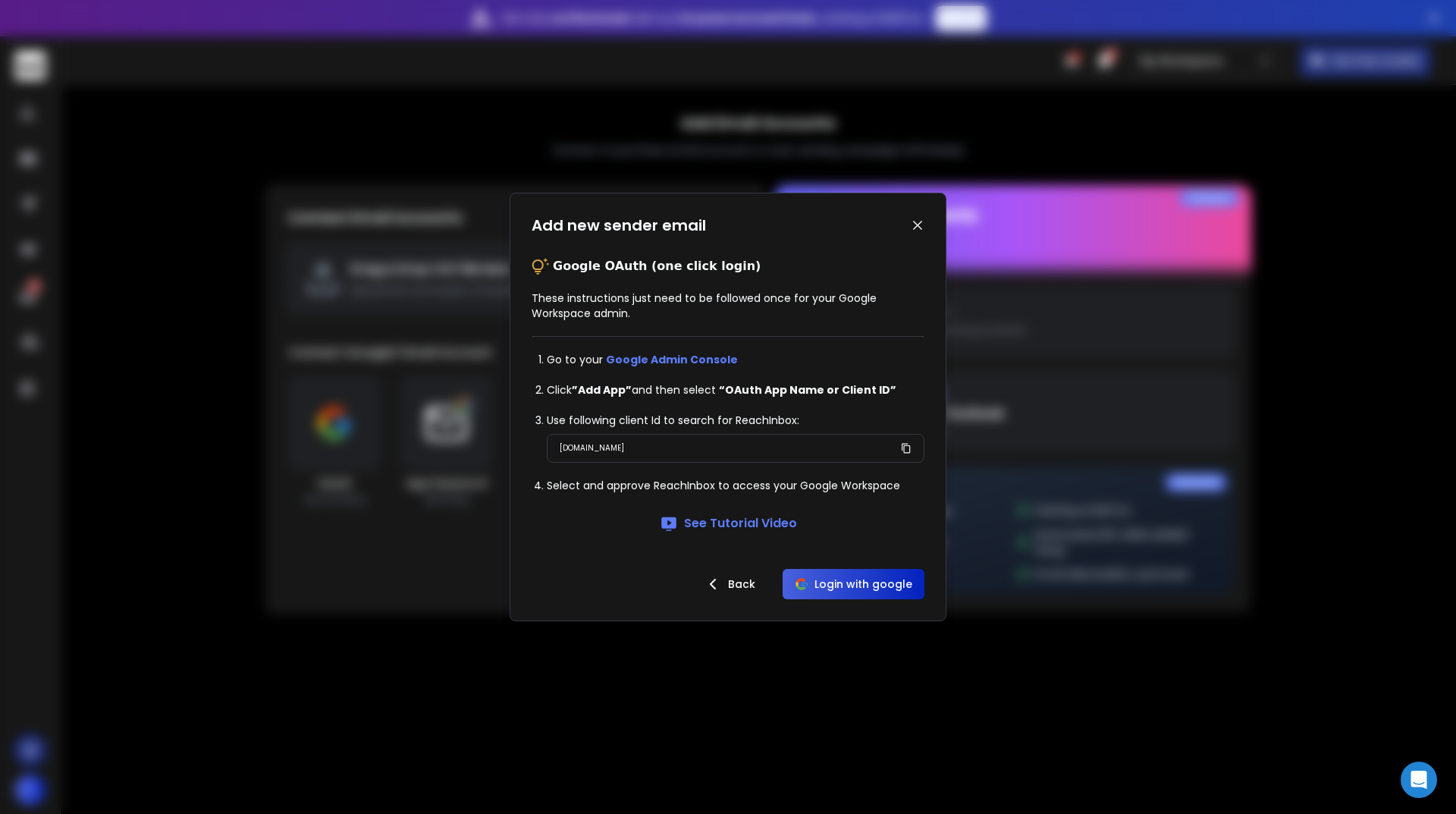
click at [858, 578] on button "Login with google" at bounding box center [854, 584] width 142 height 31
